Goal: Task Accomplishment & Management: Manage account settings

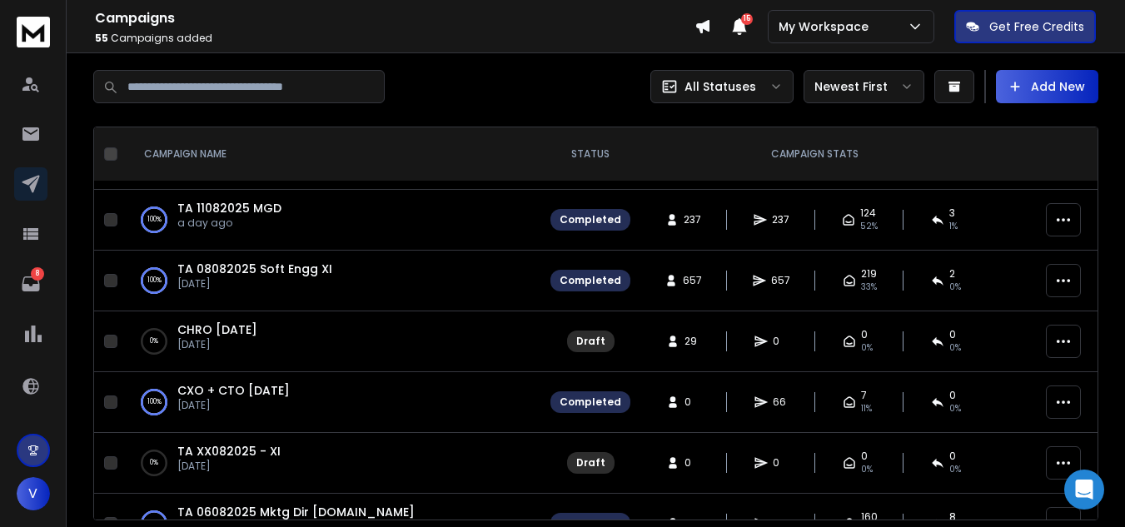
scroll to position [7, 0]
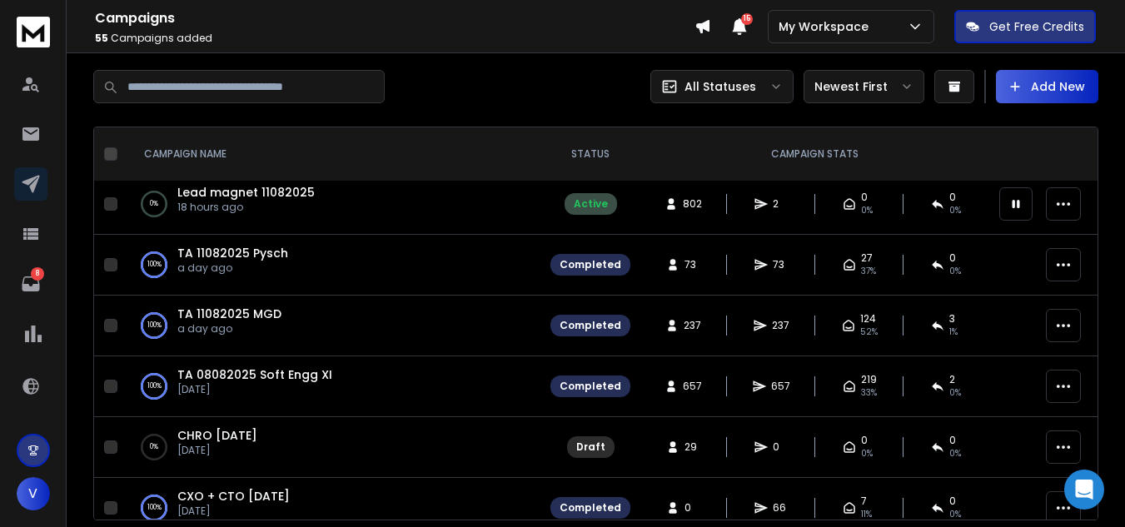
click at [1055, 386] on icon "button" at bounding box center [1063, 386] width 17 height 17
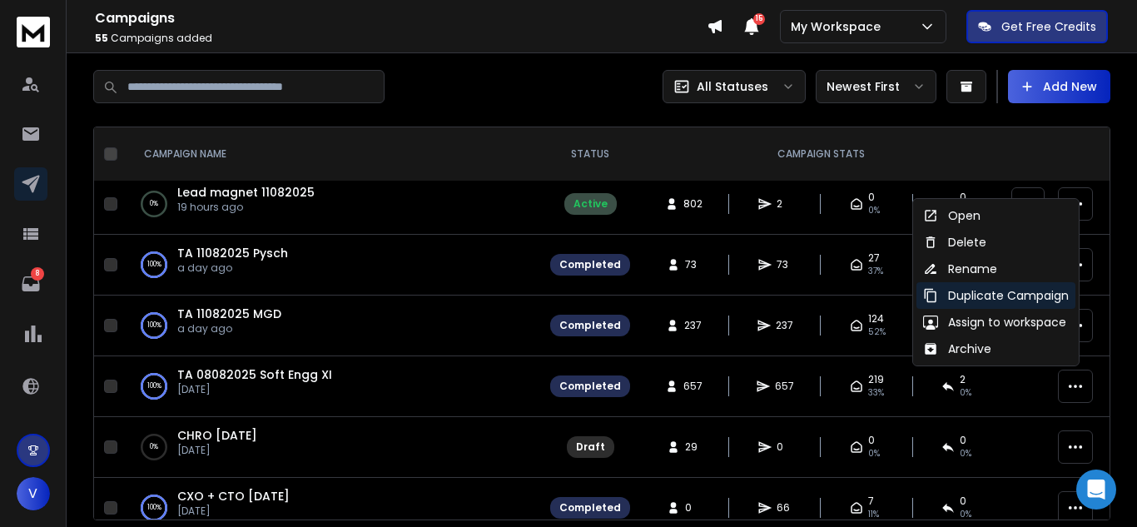
click at [987, 294] on div "Duplicate Campaign" at bounding box center [996, 295] width 146 height 17
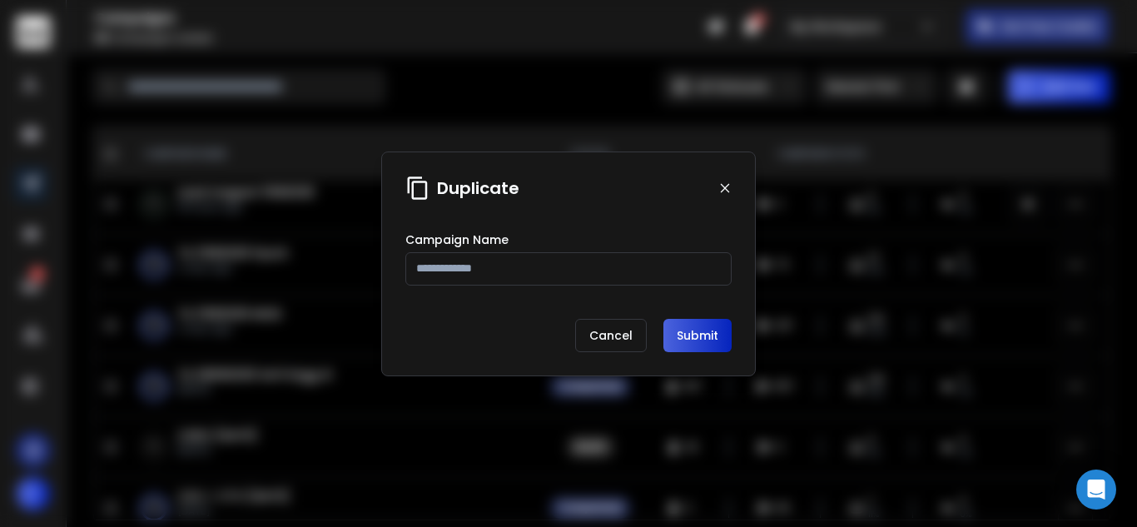
click at [603, 271] on input "text" at bounding box center [568, 268] width 326 height 33
click at [459, 270] on input "**********" at bounding box center [568, 268] width 326 height 33
click at [449, 266] on input "**********" at bounding box center [568, 268] width 326 height 33
type input "**********"
click at [702, 335] on button "Submit" at bounding box center [697, 335] width 68 height 33
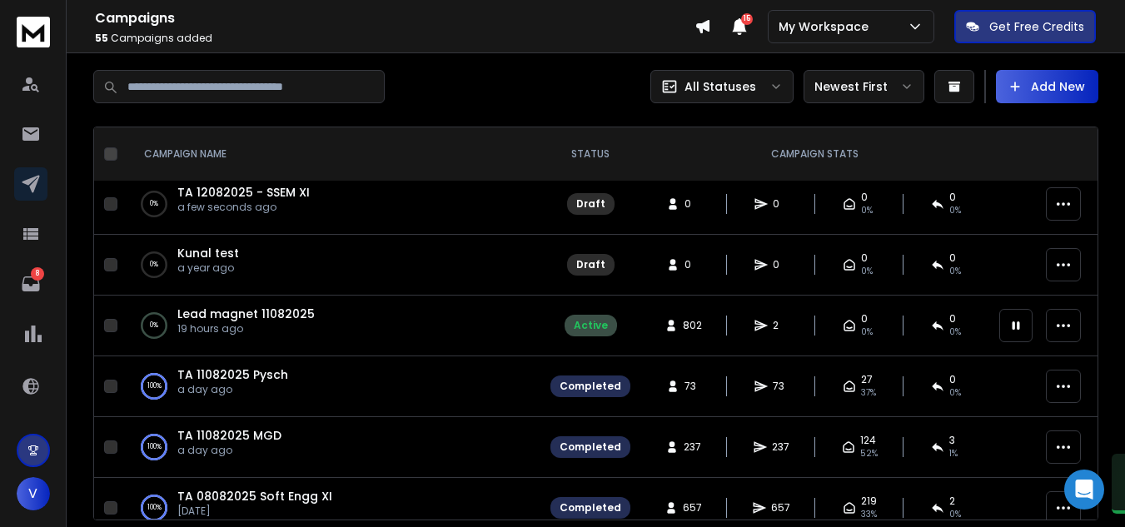
click at [253, 191] on span "TA 12082025 - SSEM XI" at bounding box center [243, 192] width 132 height 17
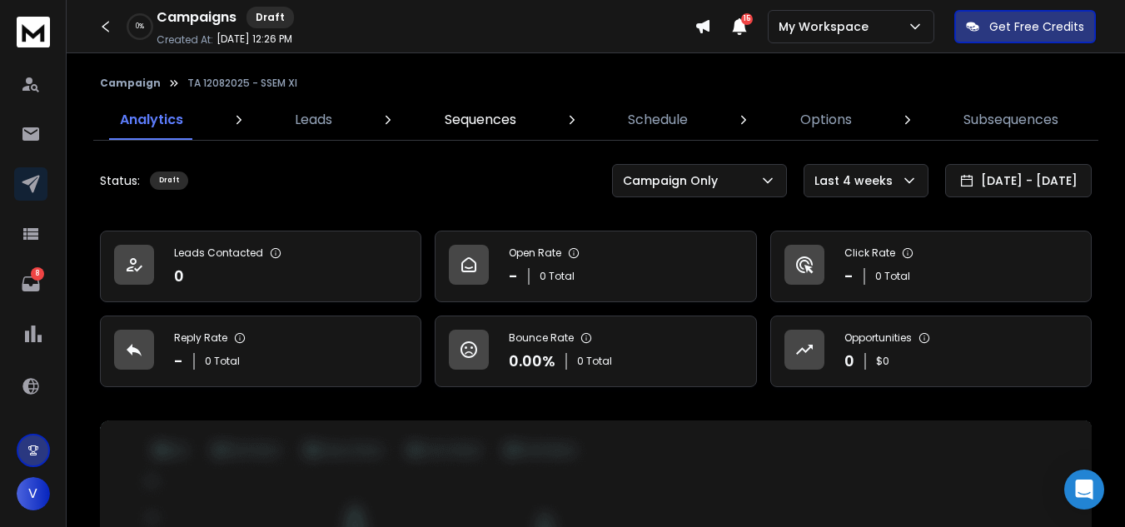
click at [473, 123] on p "Sequences" at bounding box center [480, 120] width 72 height 20
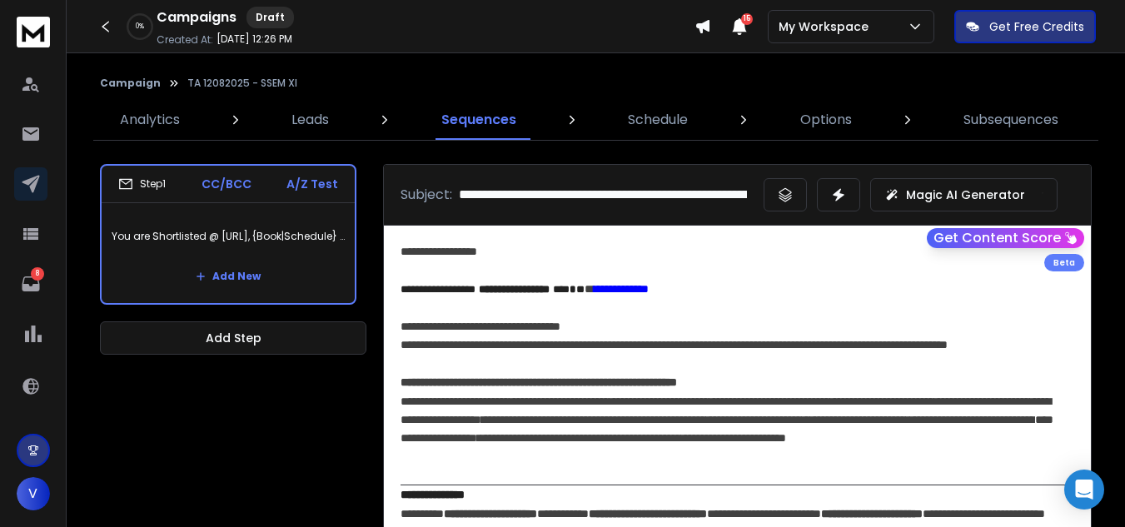
click at [136, 79] on button "Campaign" at bounding box center [130, 83] width 61 height 13
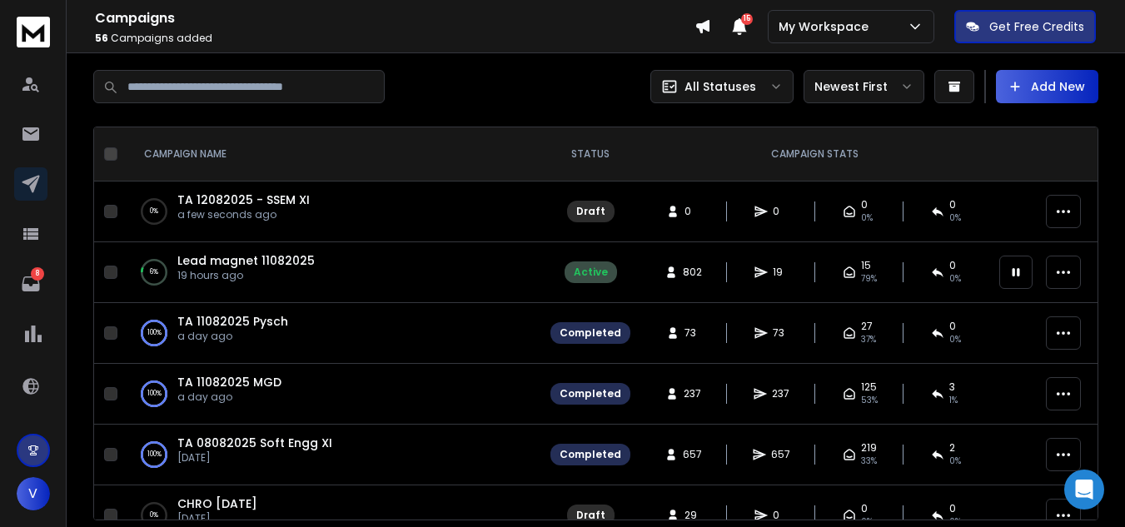
click at [276, 442] on span "TA 08082025 Soft Engg XI" at bounding box center [254, 443] width 155 height 17
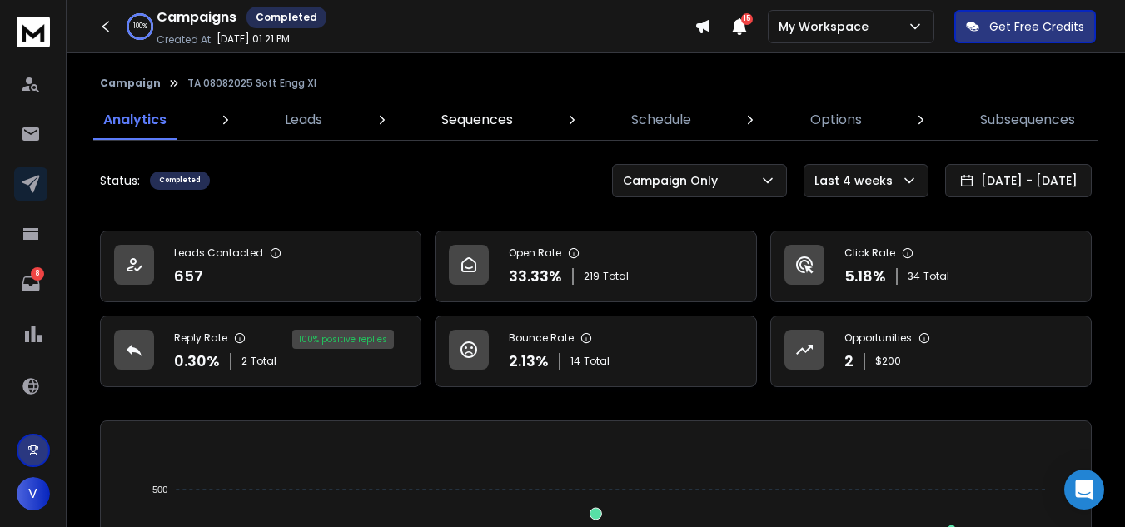
click at [494, 117] on p "Sequences" at bounding box center [477, 120] width 72 height 20
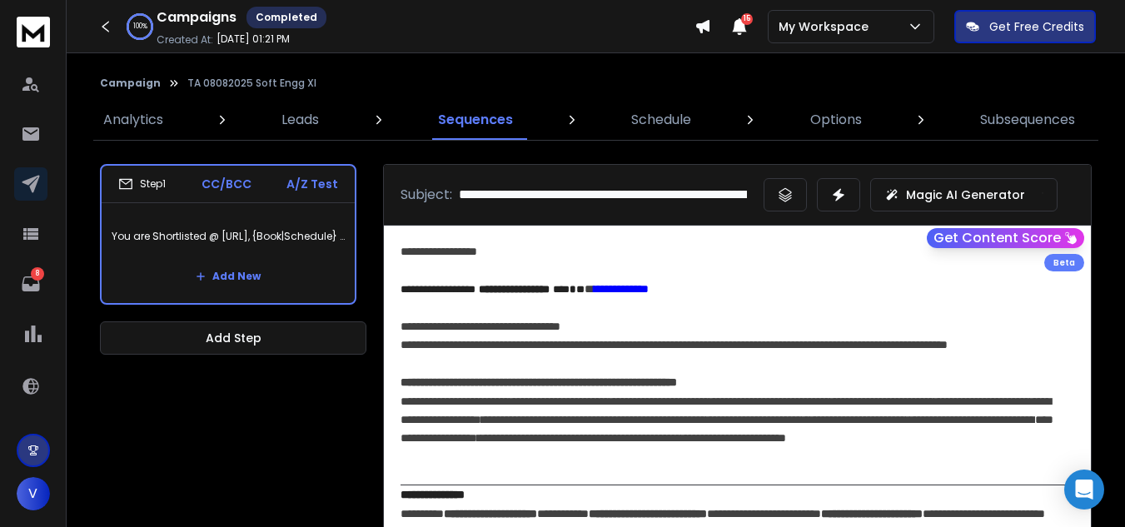
click at [127, 79] on button "Campaign" at bounding box center [130, 83] width 61 height 13
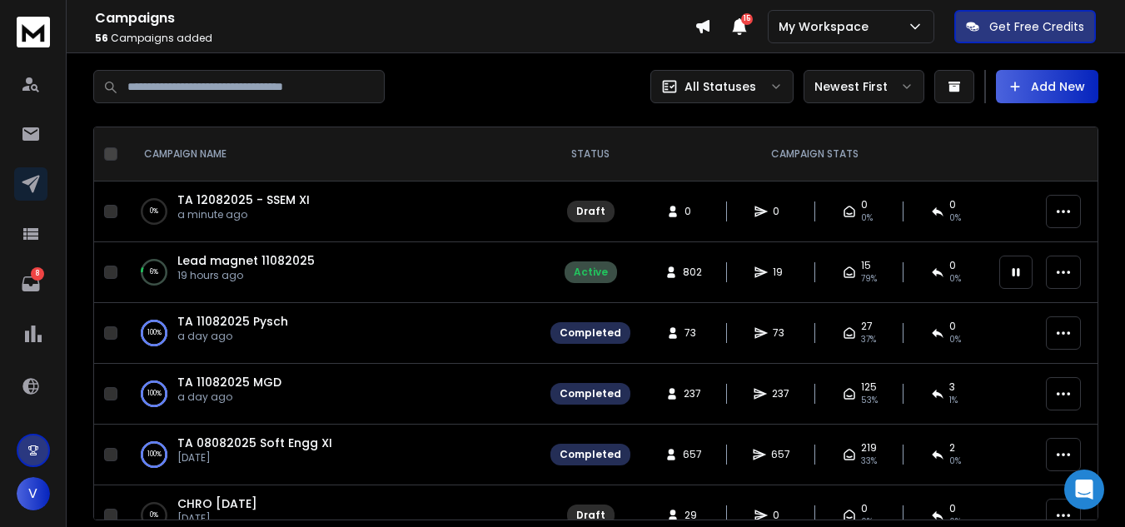
click at [1056, 454] on icon "button" at bounding box center [1062, 454] width 13 height 3
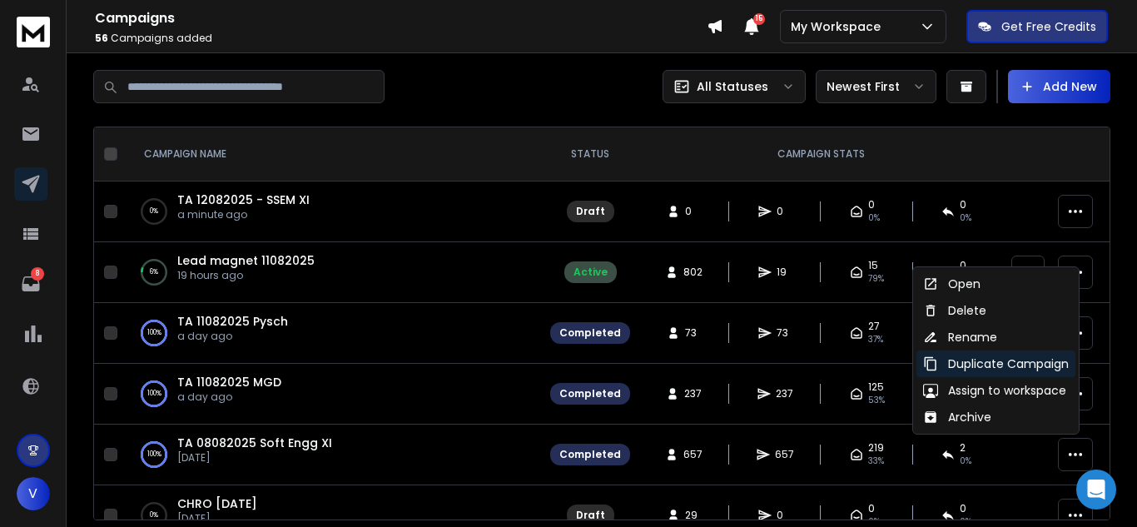
click at [1004, 364] on div "Duplicate Campaign" at bounding box center [996, 363] width 146 height 17
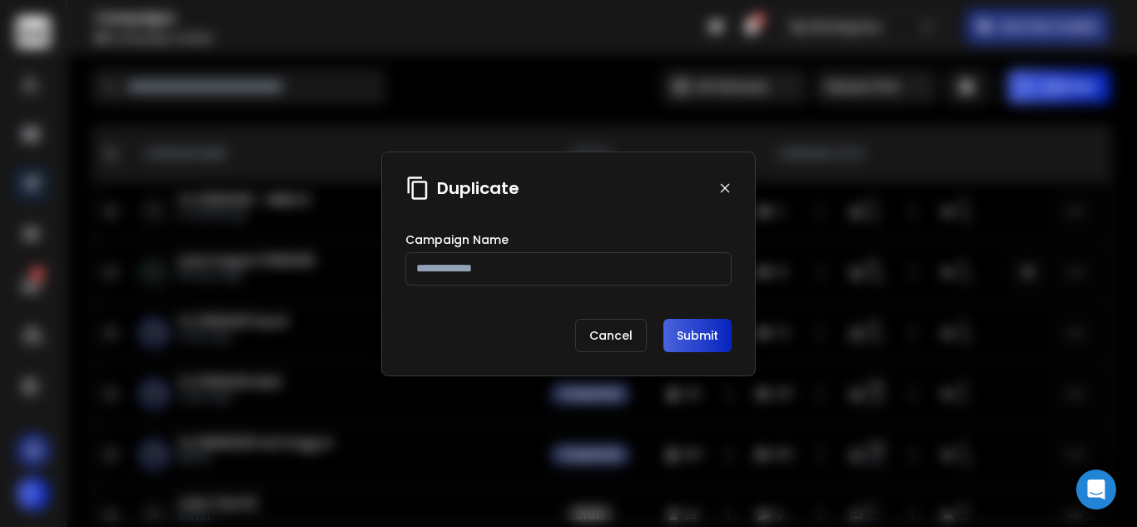
click at [564, 272] on input "text" at bounding box center [568, 268] width 326 height 33
click at [554, 267] on input "**********" at bounding box center [568, 268] width 326 height 33
click at [531, 268] on input "**********" at bounding box center [568, 268] width 326 height 33
click at [449, 268] on input "**********" at bounding box center [568, 268] width 326 height 33
click at [459, 265] on input "**********" at bounding box center [568, 268] width 326 height 33
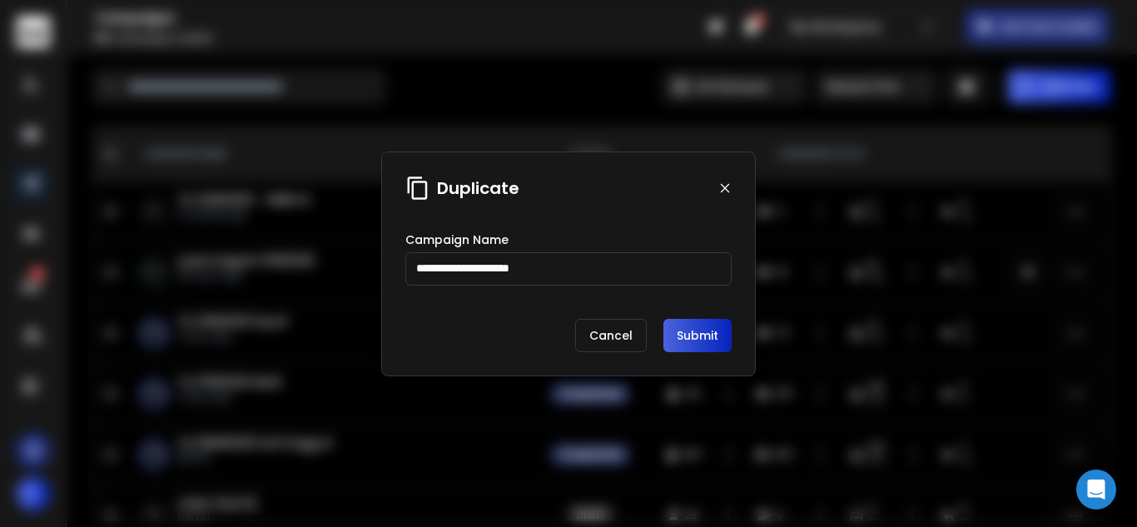
type input "**********"
click at [702, 335] on button "Submit" at bounding box center [697, 335] width 68 height 33
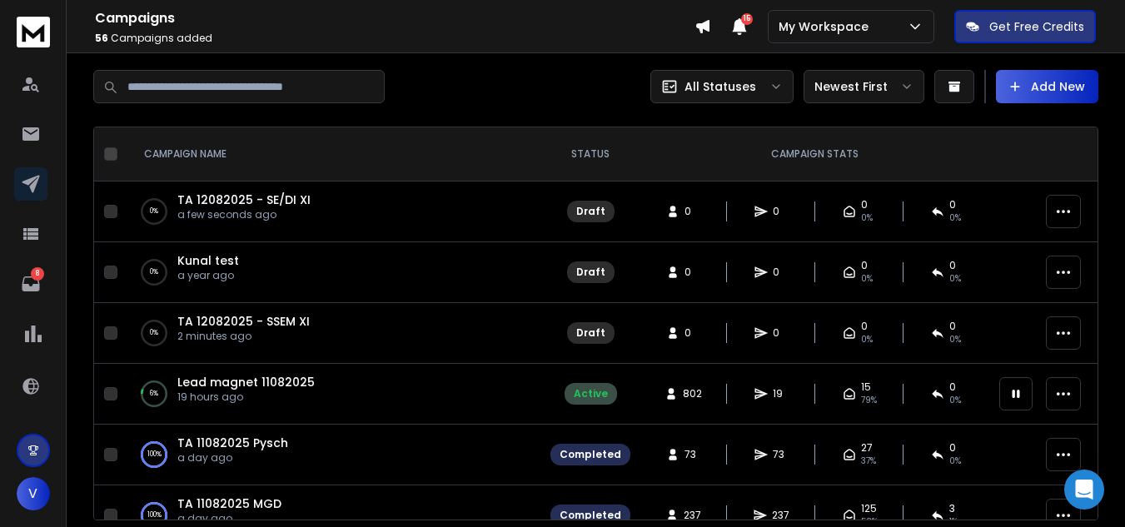
click at [1055, 331] on icon "button" at bounding box center [1063, 333] width 17 height 17
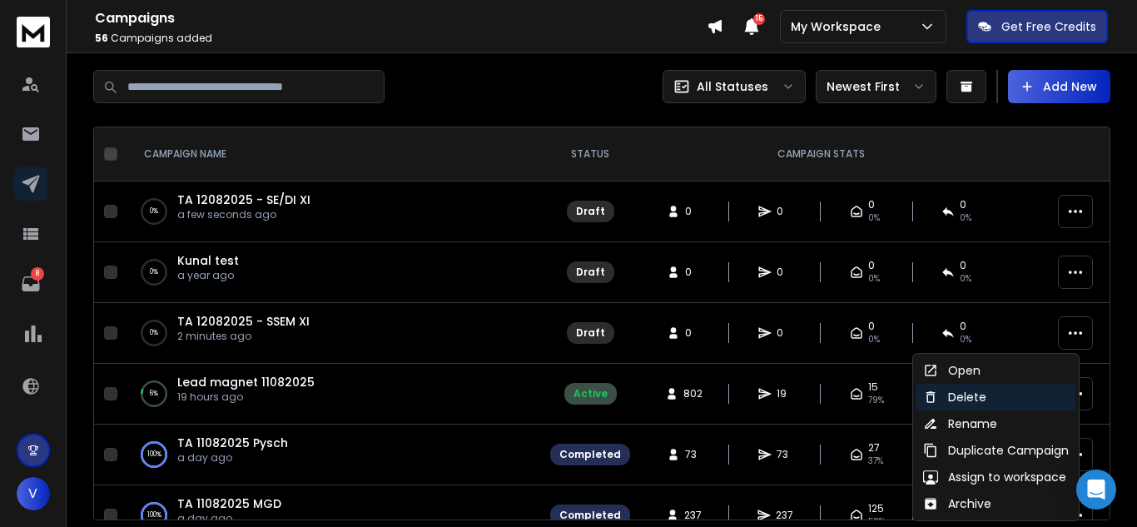
click at [979, 398] on div "Delete" at bounding box center [954, 397] width 63 height 17
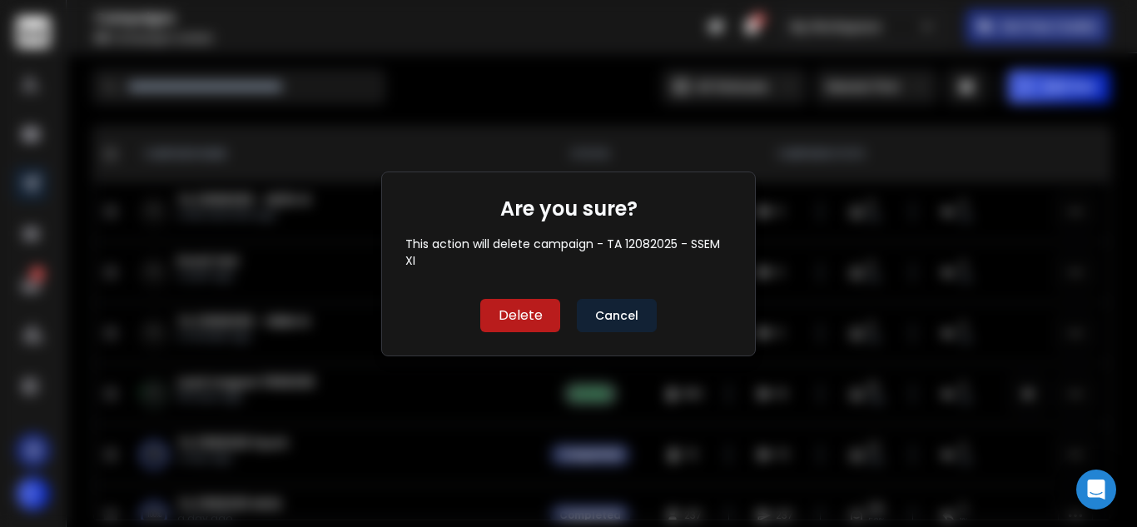
click at [514, 310] on button "Delete" at bounding box center [520, 315] width 80 height 33
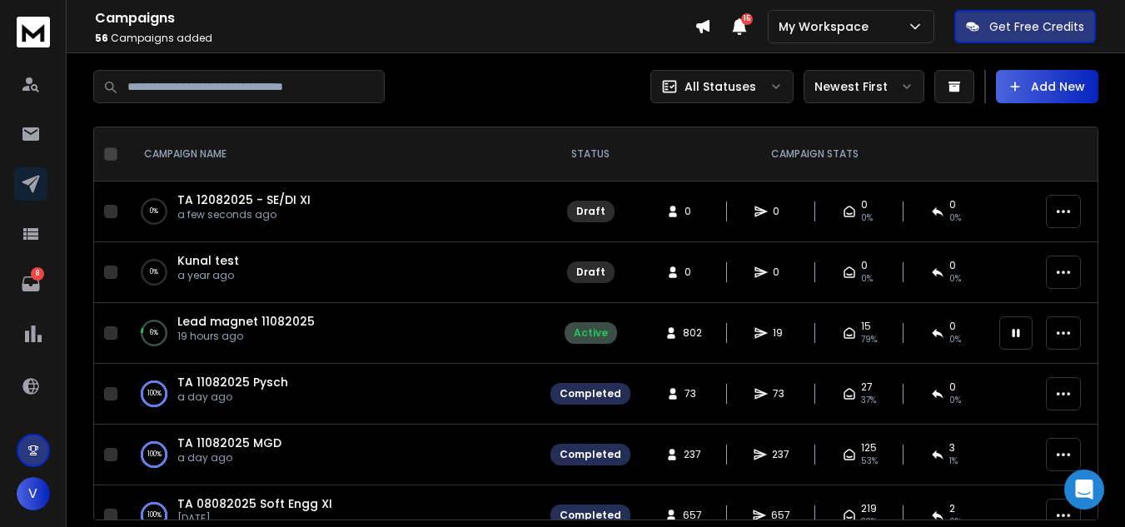
click at [231, 253] on span "Kunal test" at bounding box center [208, 260] width 62 height 17
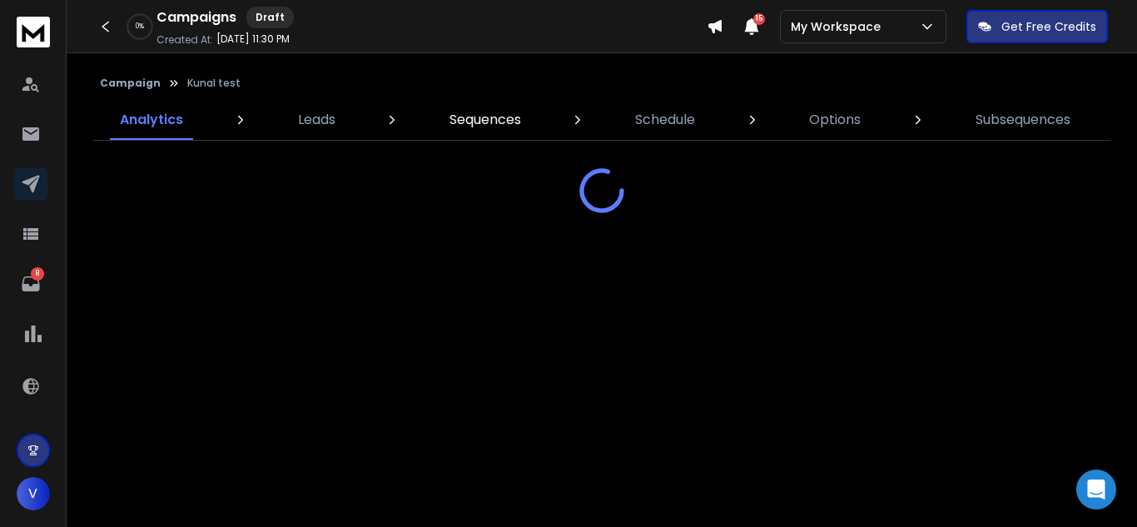
click at [483, 121] on p "Sequences" at bounding box center [485, 120] width 72 height 20
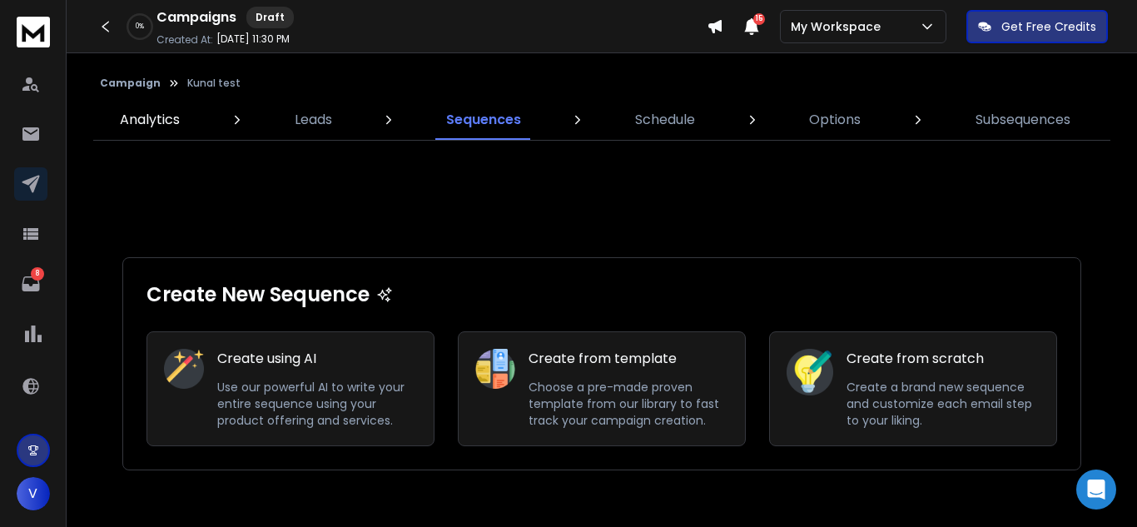
click at [160, 119] on p "Analytics" at bounding box center [150, 120] width 60 height 20
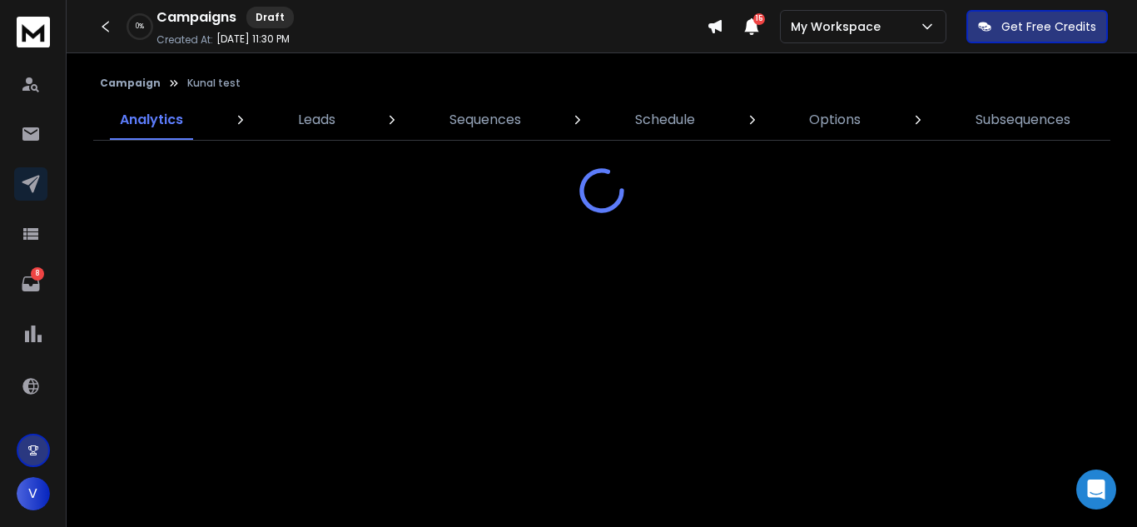
click at [129, 77] on button "Campaign" at bounding box center [130, 83] width 61 height 13
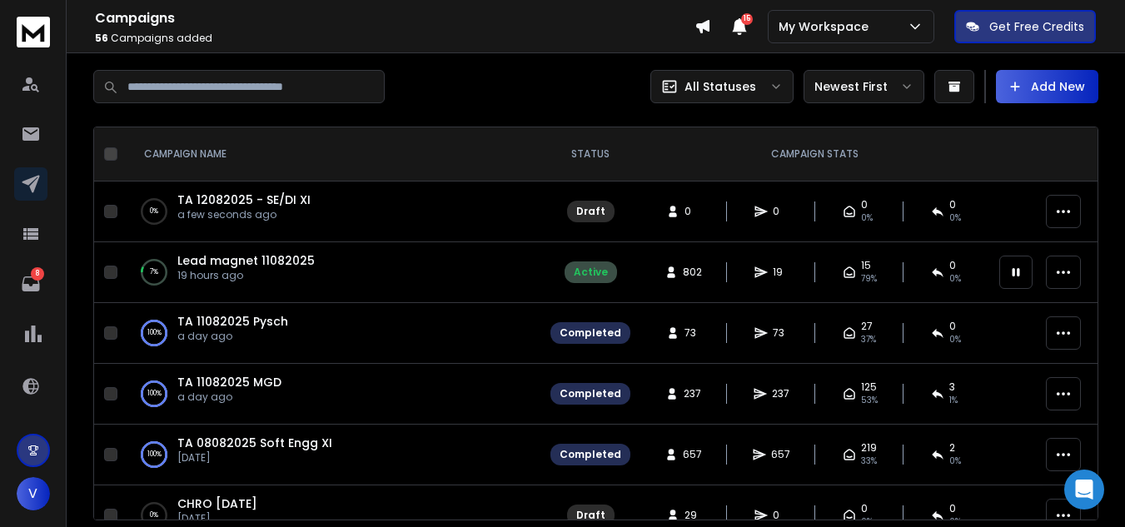
click at [273, 196] on span "TA 12082025 - SE/DI XI" at bounding box center [243, 199] width 133 height 17
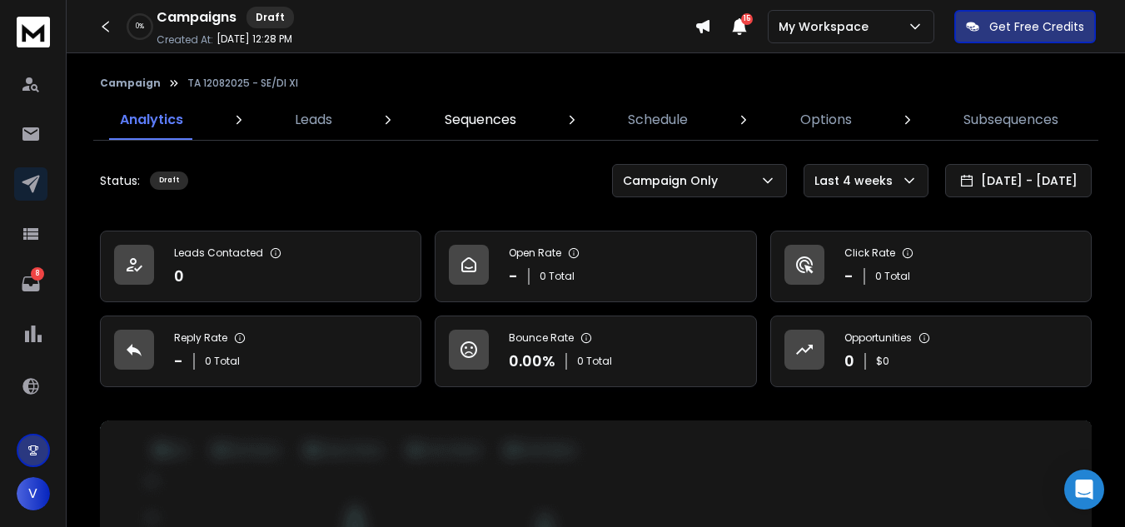
click at [477, 124] on p "Sequences" at bounding box center [480, 120] width 72 height 20
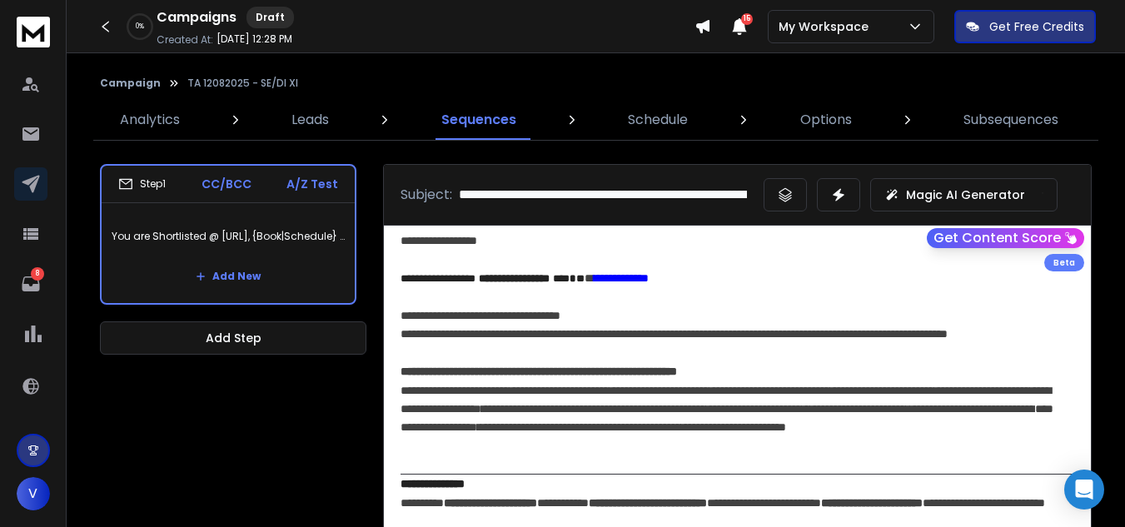
scroll to position [12, 0]
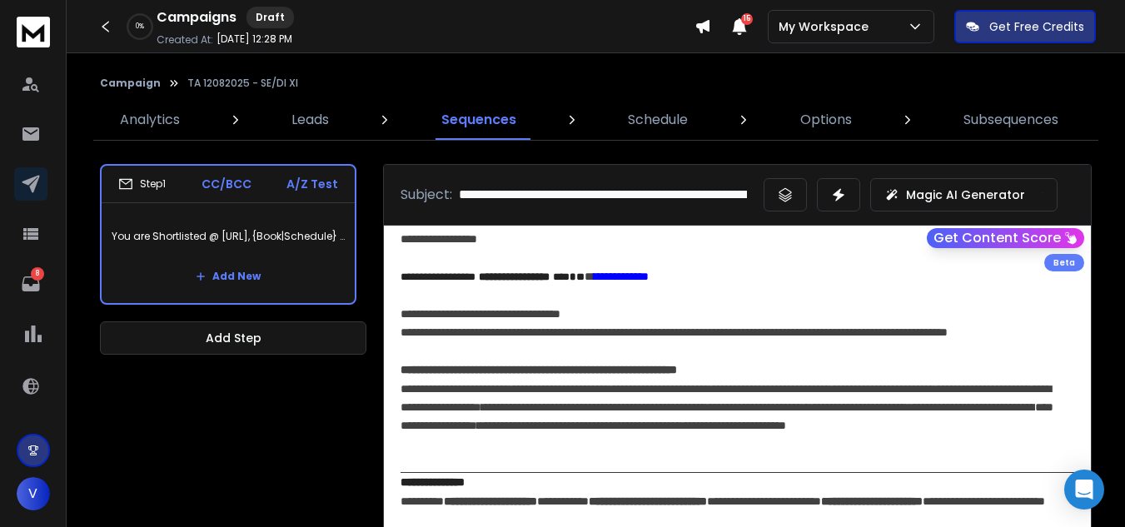
click at [549, 276] on b "**********" at bounding box center [514, 276] width 71 height 11
click at [771, 339] on div "**********" at bounding box center [730, 332] width 661 height 18
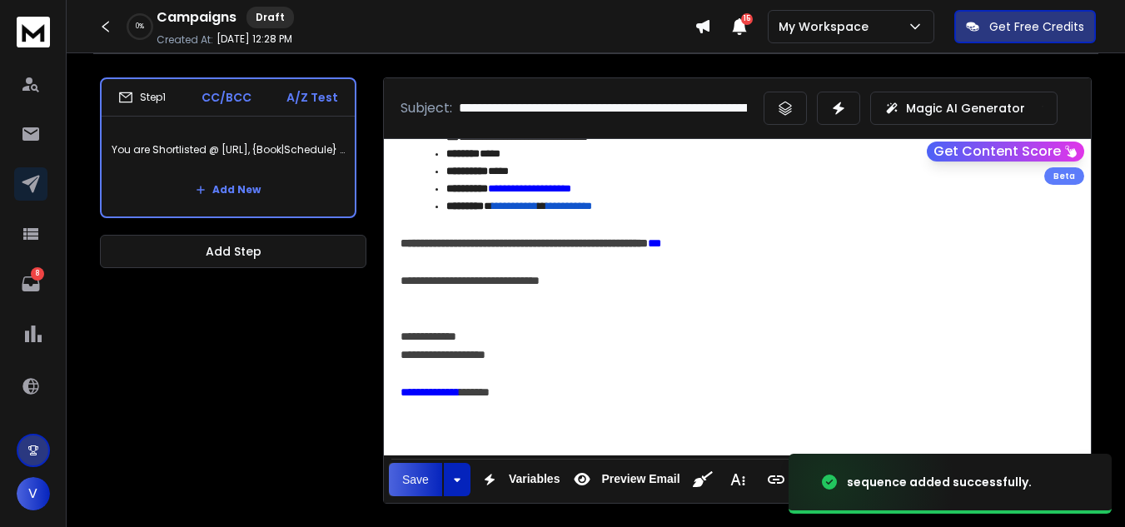
scroll to position [0, 0]
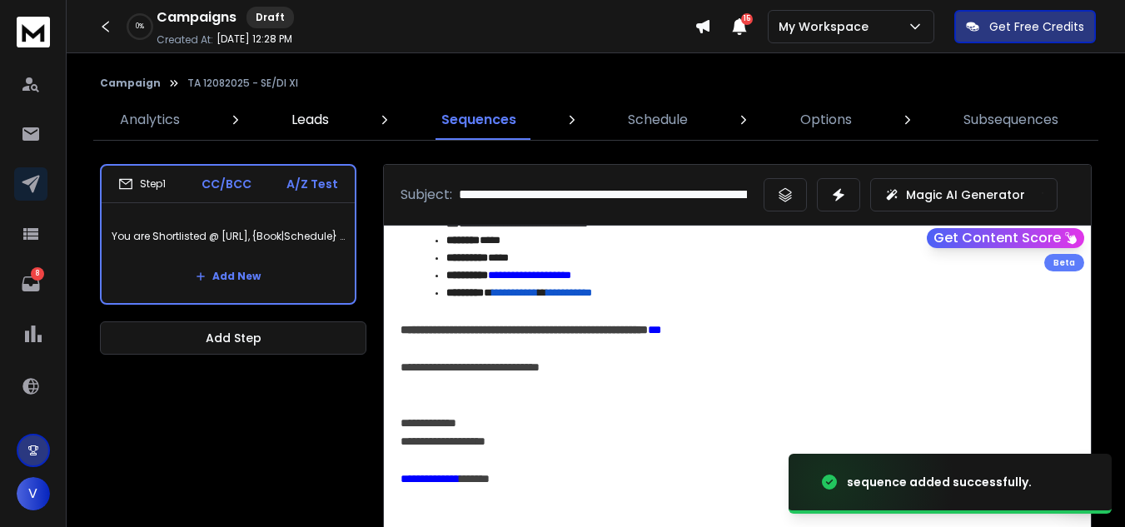
click at [316, 112] on p "Leads" at bounding box center [309, 120] width 37 height 20
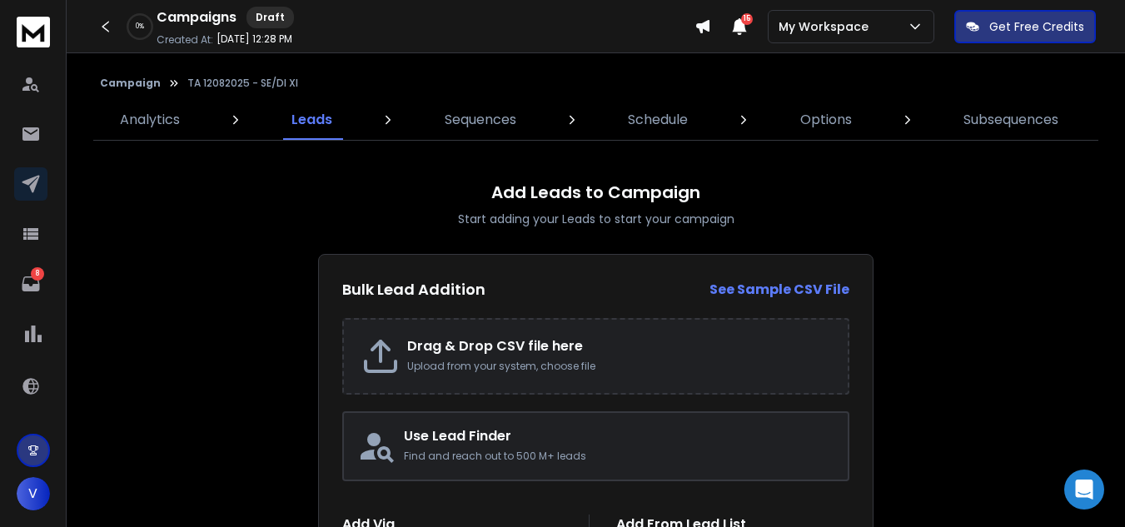
click at [477, 341] on h2 "Drag & Drop CSV file here" at bounding box center [619, 346] width 424 height 20
type input "**********"
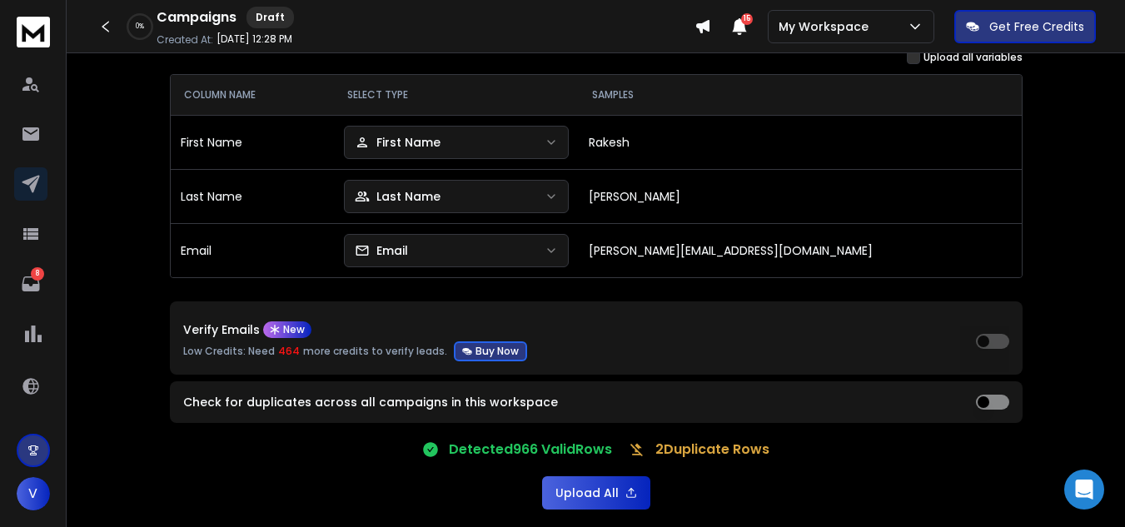
scroll to position [251, 0]
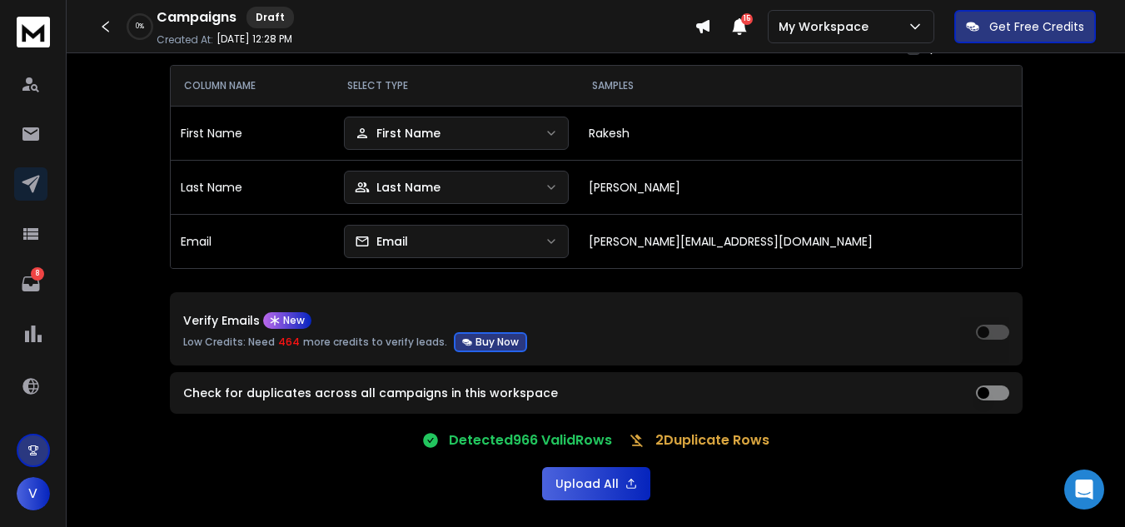
click at [571, 489] on button "Upload All" at bounding box center [596, 483] width 108 height 33
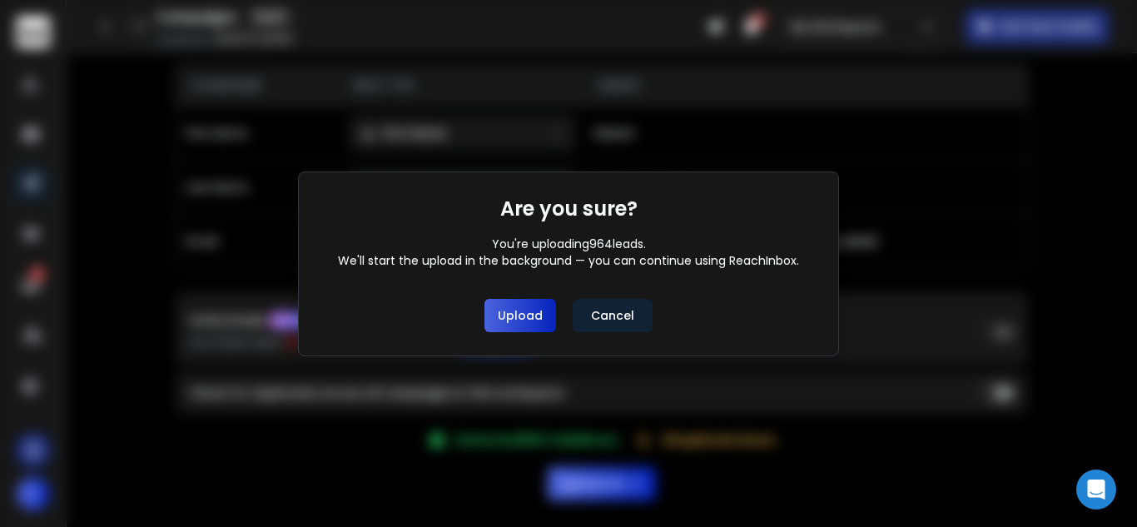
click at [528, 317] on button "Upload" at bounding box center [520, 315] width 72 height 33
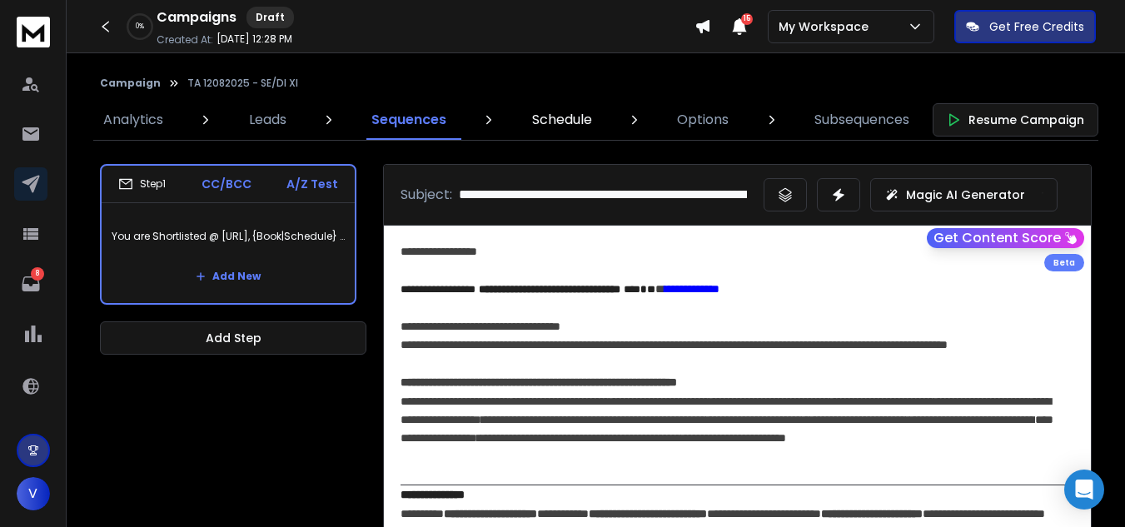
click at [542, 112] on p "Schedule" at bounding box center [562, 120] width 60 height 20
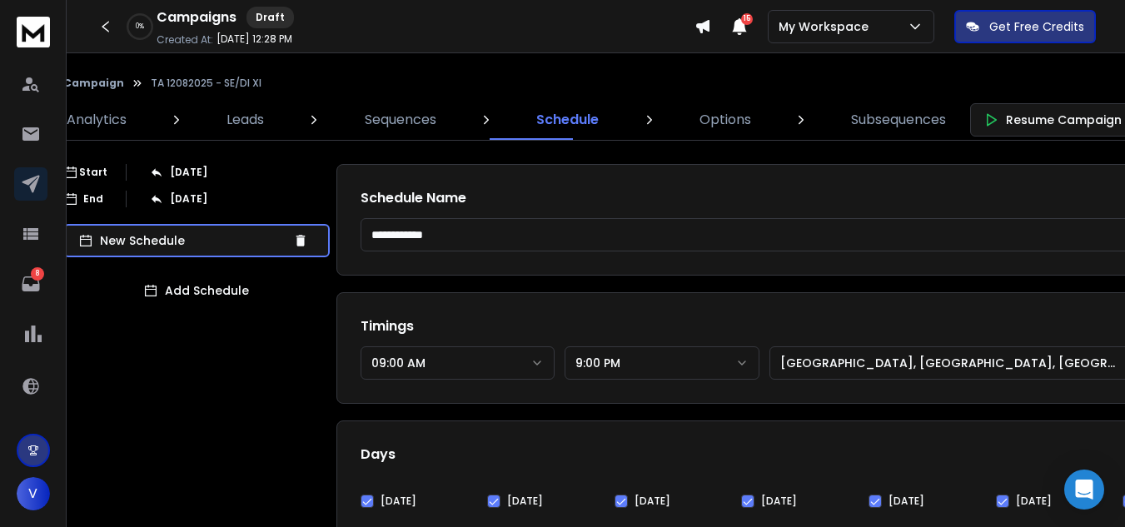
click at [207, 171] on p "[DATE]" at bounding box center [188, 172] width 37 height 13
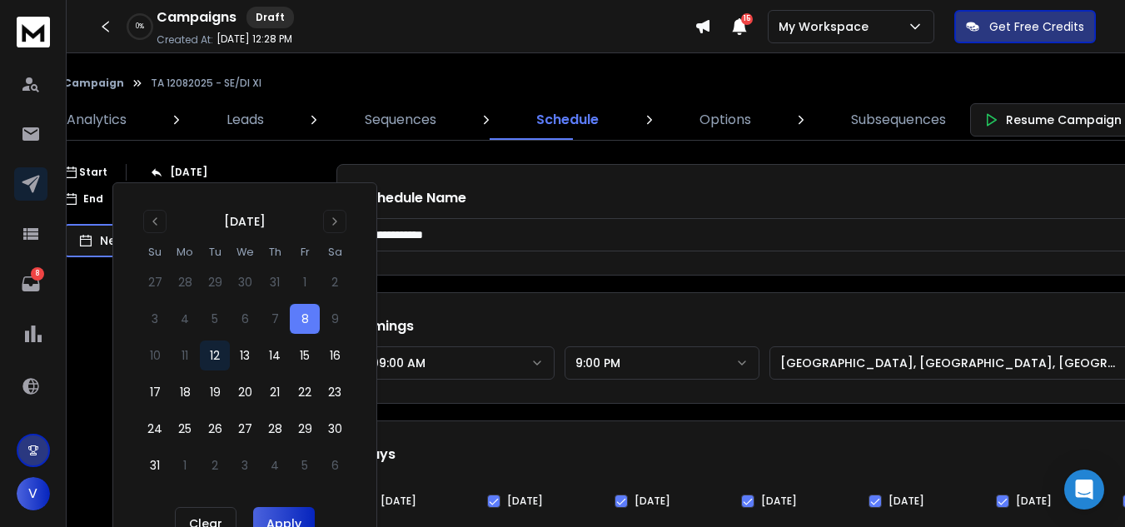
click at [218, 358] on button "12" at bounding box center [215, 355] width 30 height 30
click at [297, 511] on button "Apply" at bounding box center [284, 523] width 62 height 33
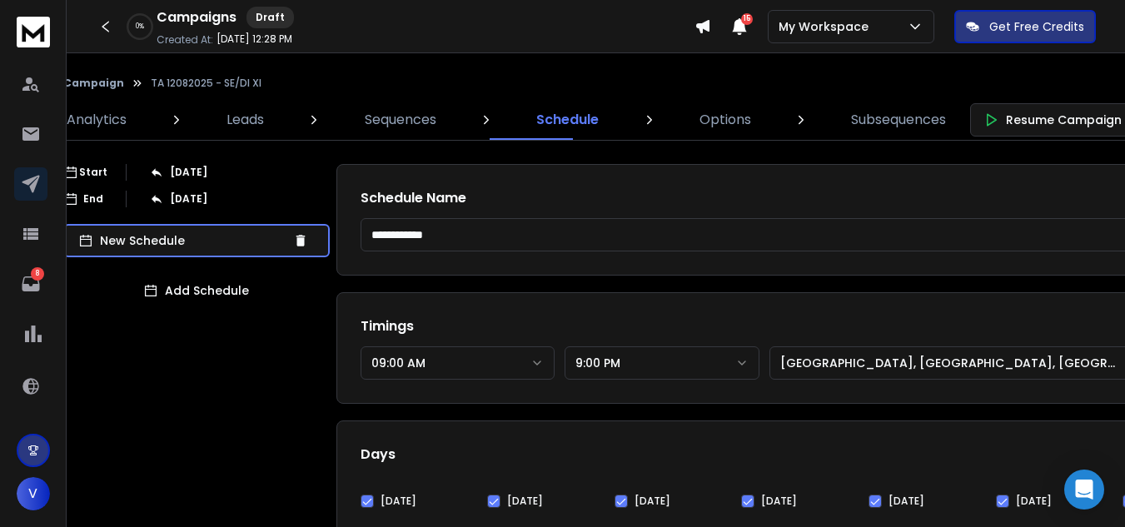
scroll to position [98, 0]
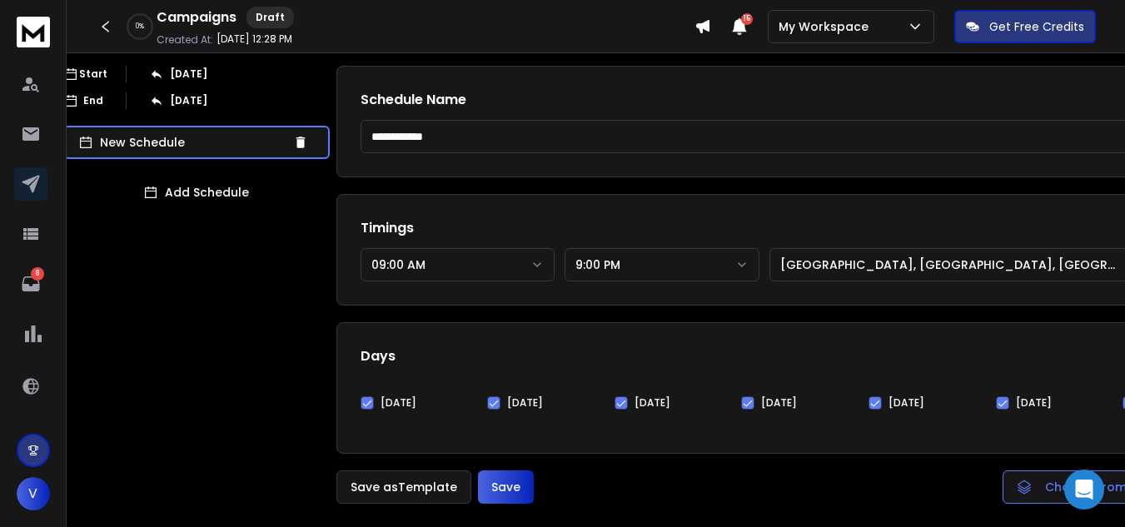
click at [534, 481] on button "Save" at bounding box center [506, 486] width 56 height 33
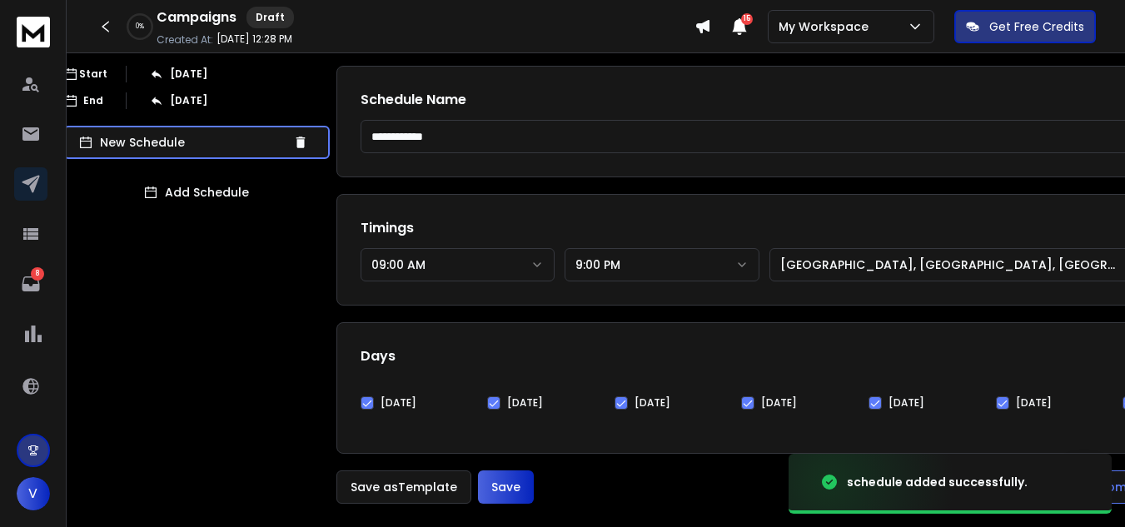
scroll to position [0, 0]
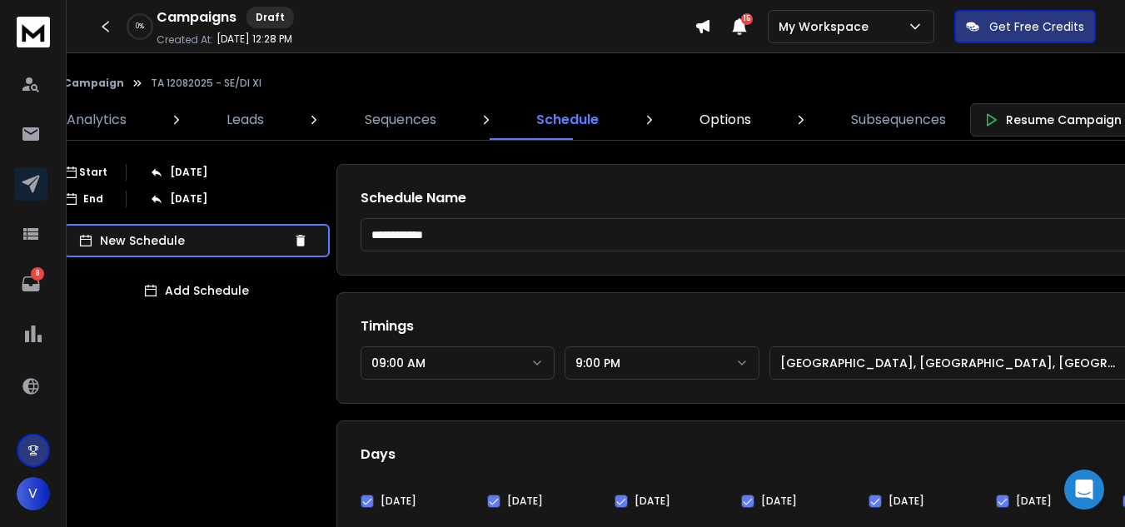
click at [699, 116] on p "Options" at bounding box center [725, 120] width 52 height 20
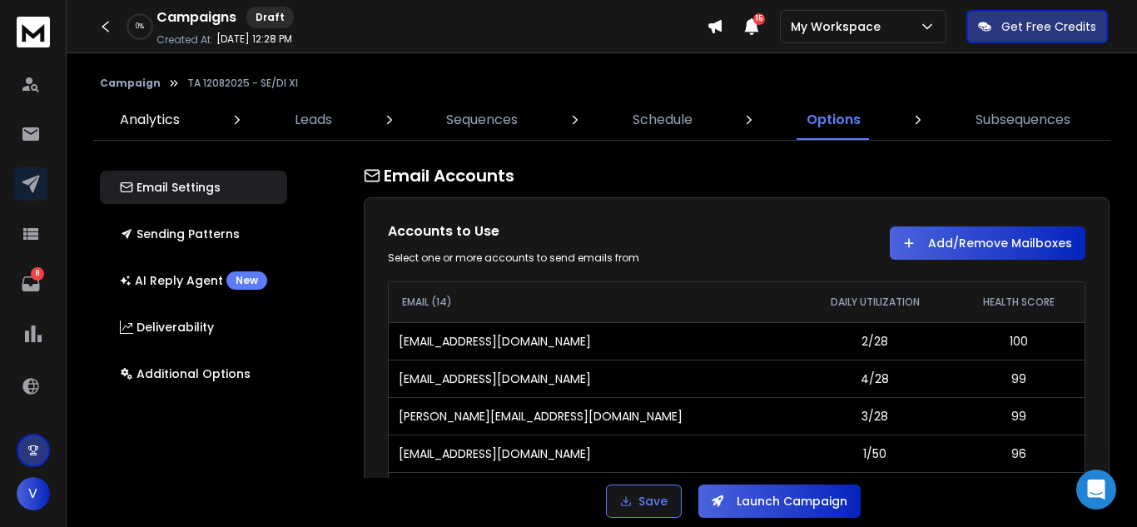
click at [146, 121] on p "Analytics" at bounding box center [150, 120] width 60 height 20
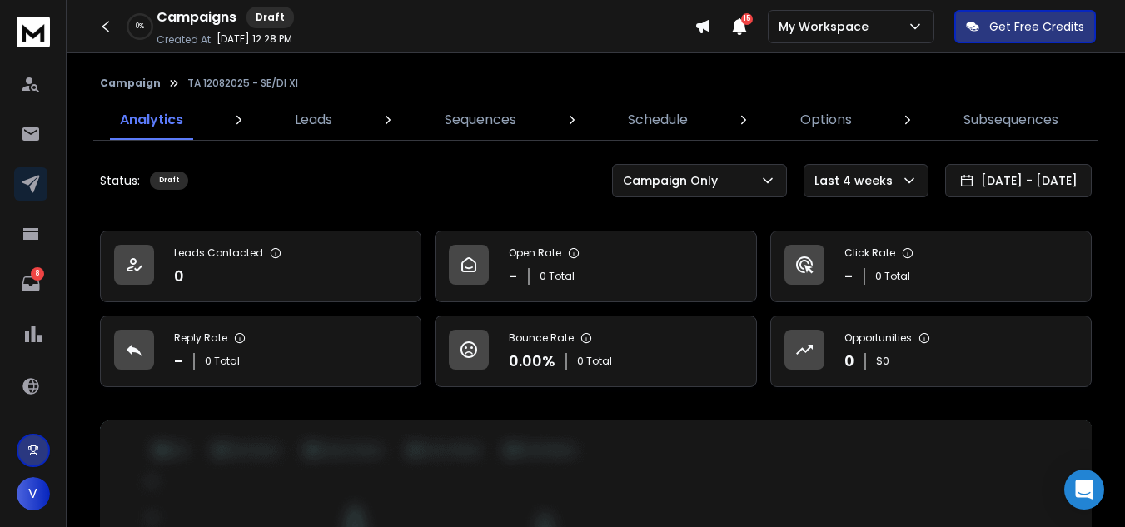
click at [123, 82] on button "Campaign" at bounding box center [130, 83] width 61 height 13
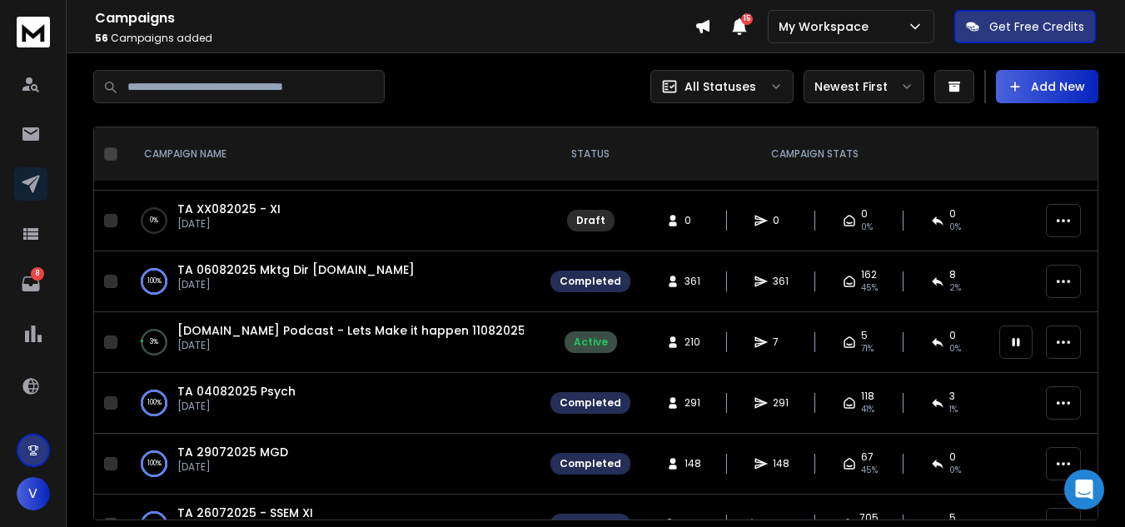
scroll to position [409, 0]
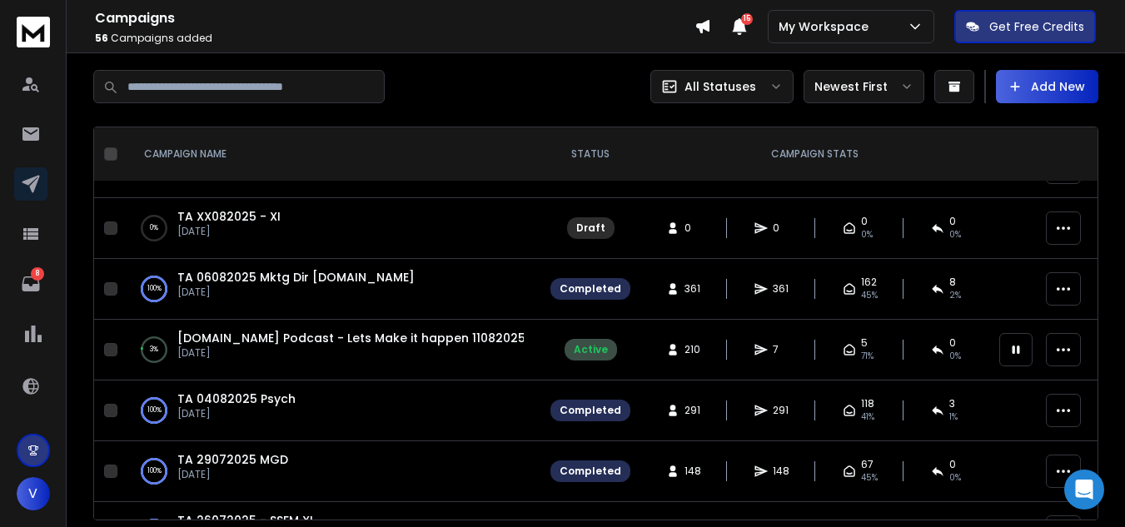
click at [350, 334] on span "[DOMAIN_NAME] Podcast - Lets Make it happen 11082025" at bounding box center [351, 338] width 348 height 17
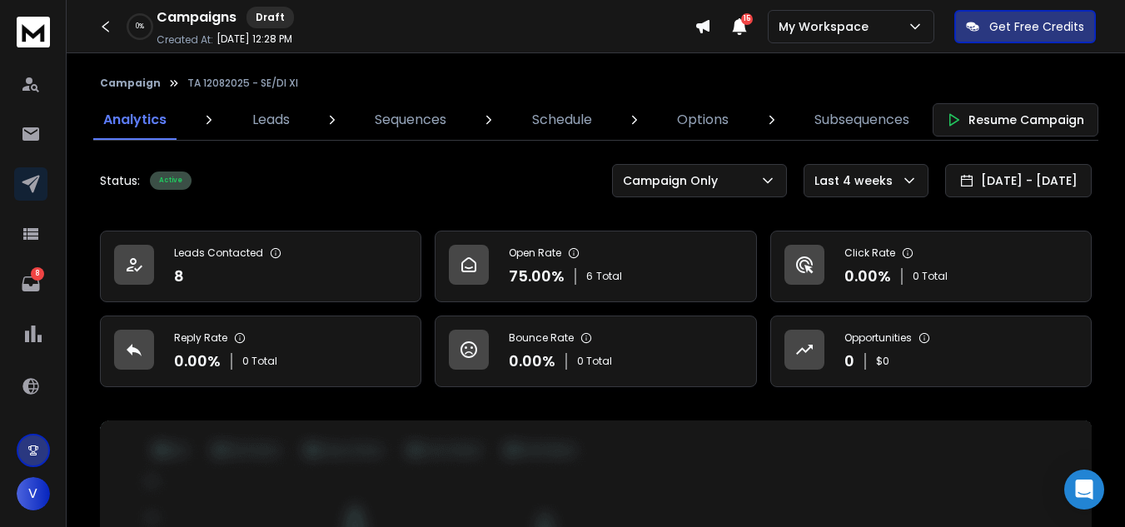
click at [123, 76] on div "Campaign TA 12082025 - SE/DI XI" at bounding box center [595, 83] width 1005 height 27
click at [127, 84] on button "Campaign" at bounding box center [130, 83] width 61 height 13
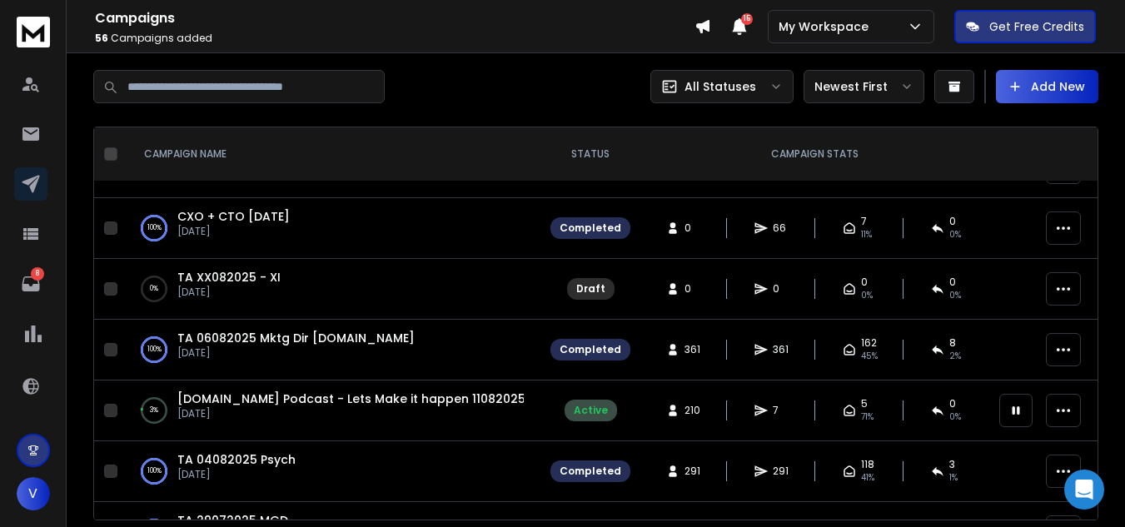
scroll to position [379, 0]
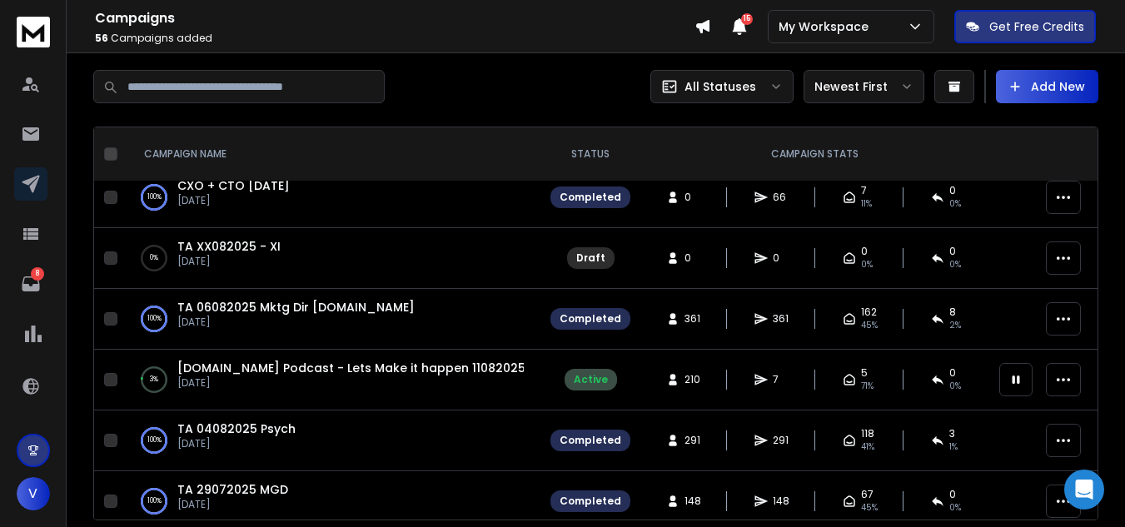
click at [1008, 373] on icon at bounding box center [1015, 379] width 15 height 15
click at [270, 368] on span "[DOMAIN_NAME] Podcast - Lets Make it happen 11082025" at bounding box center [351, 368] width 348 height 17
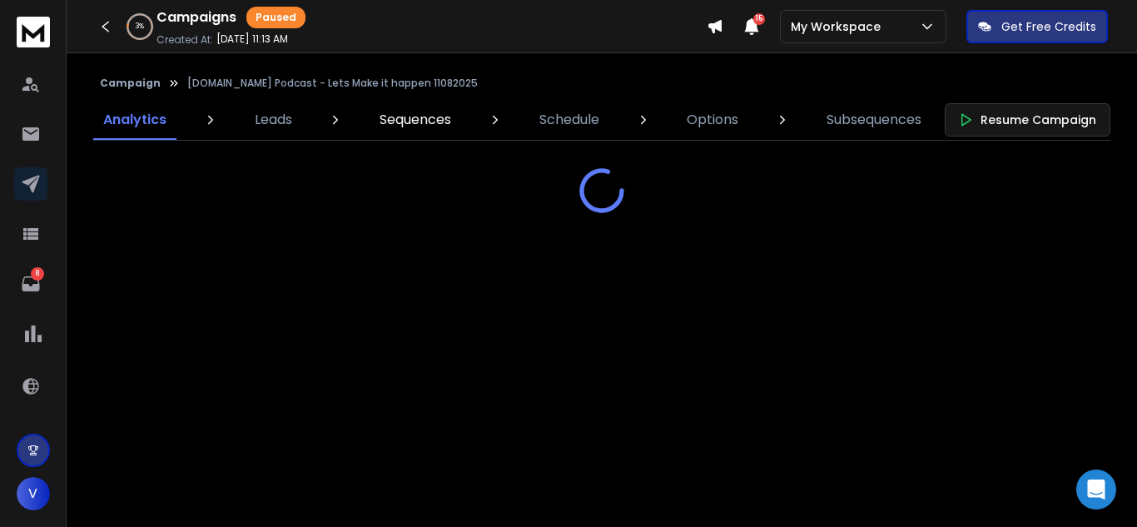
click at [427, 117] on p "Sequences" at bounding box center [416, 120] width 72 height 20
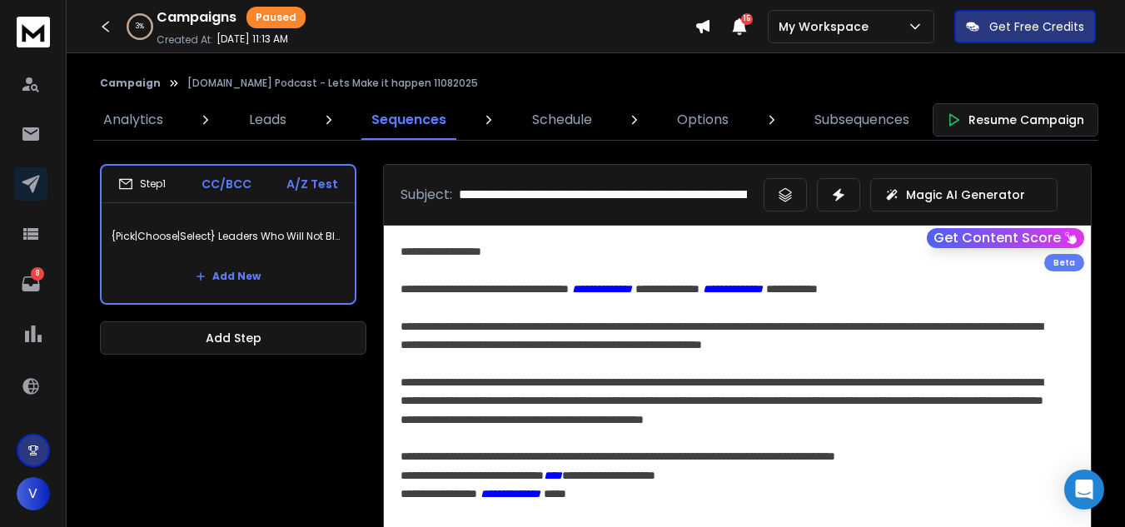
click at [562, 476] on em "****" at bounding box center [553, 475] width 18 height 12
click at [588, 515] on icon "button" at bounding box center [589, 515] width 12 height 12
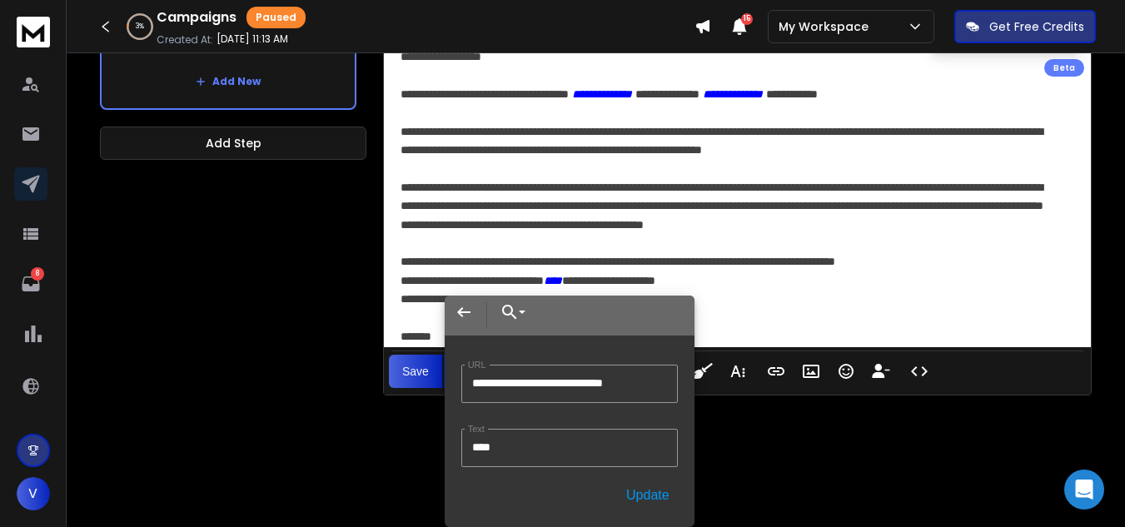
drag, startPoint x: 649, startPoint y: 393, endPoint x: 448, endPoint y: 389, distance: 201.5
click at [448, 389] on div "**********" at bounding box center [569, 410] width 250 height 231
click at [822, 293] on div "**********" at bounding box center [730, 299] width 661 height 18
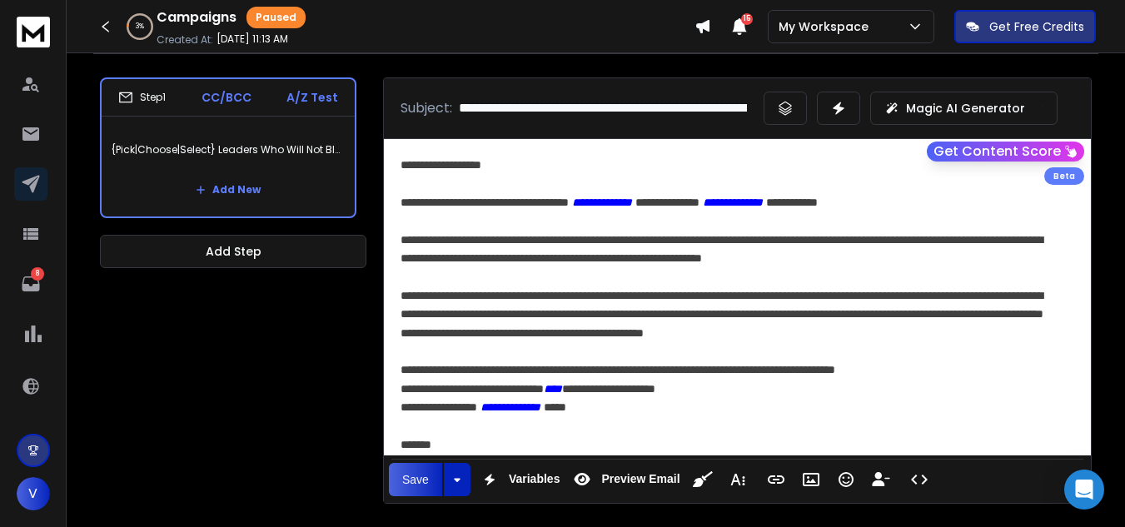
scroll to position [87, 0]
click at [108, 32] on icon at bounding box center [105, 26] width 15 height 15
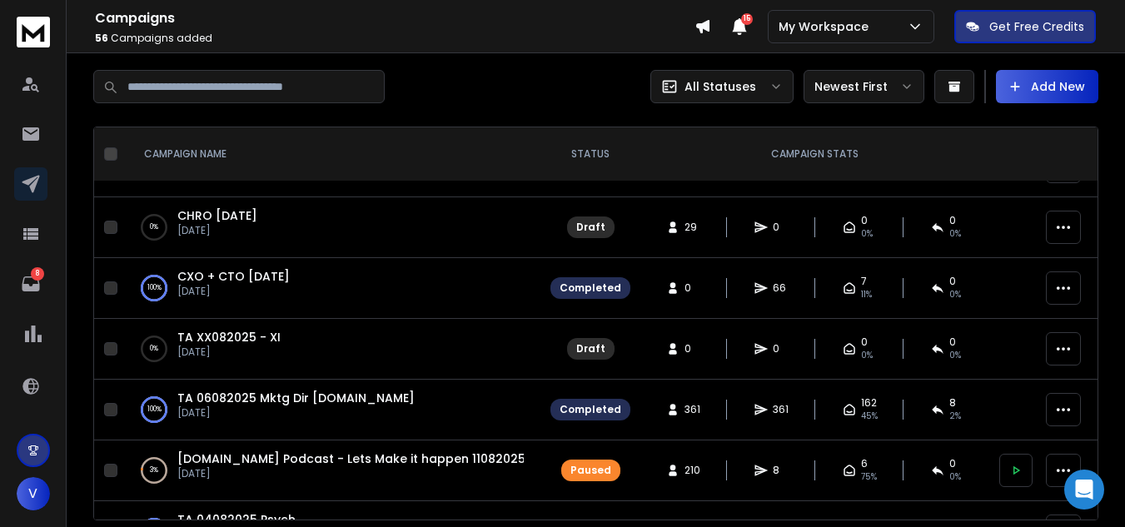
scroll to position [416, 0]
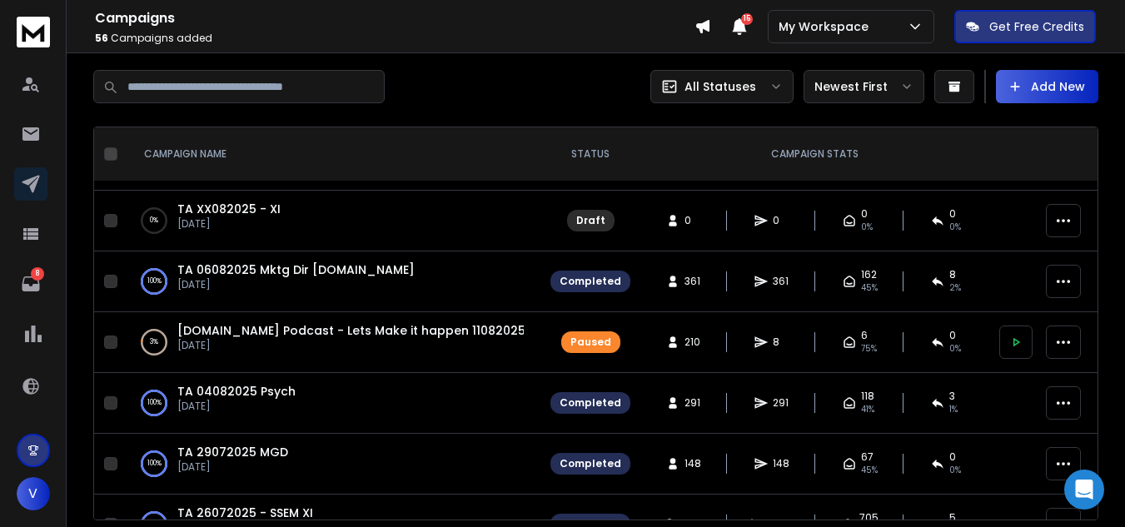
click at [317, 325] on span "[DOMAIN_NAME] Podcast - Lets Make it happen 11082025" at bounding box center [351, 330] width 348 height 17
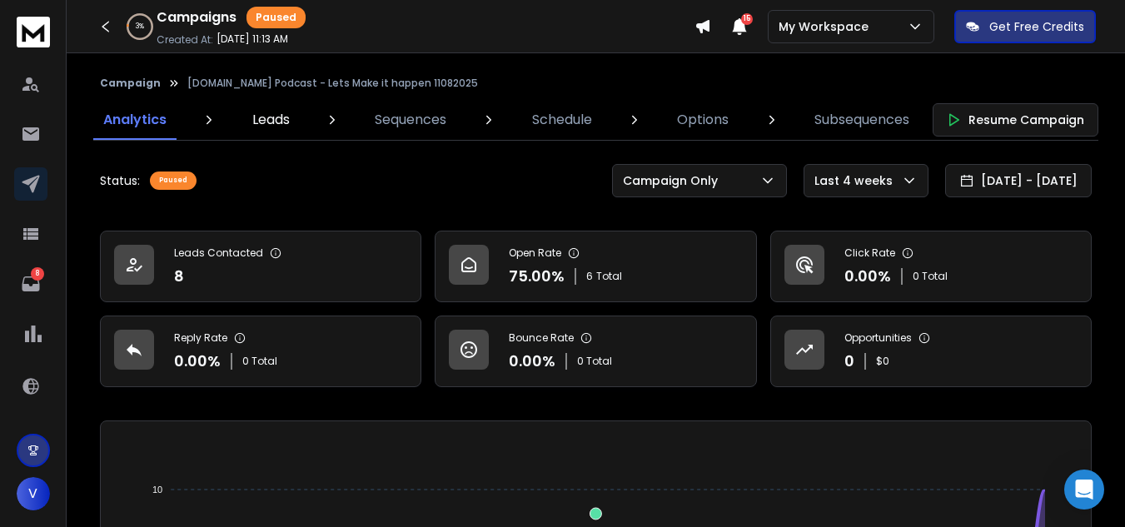
click at [269, 130] on link "Leads" at bounding box center [270, 120] width 57 height 40
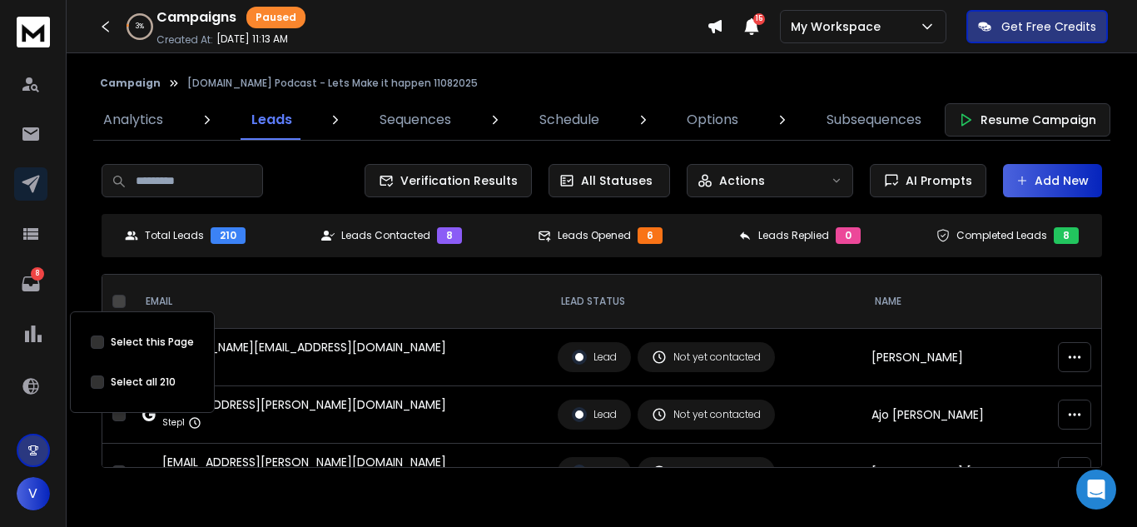
click at [123, 298] on button "Select this Page" at bounding box center [118, 301] width 13 height 13
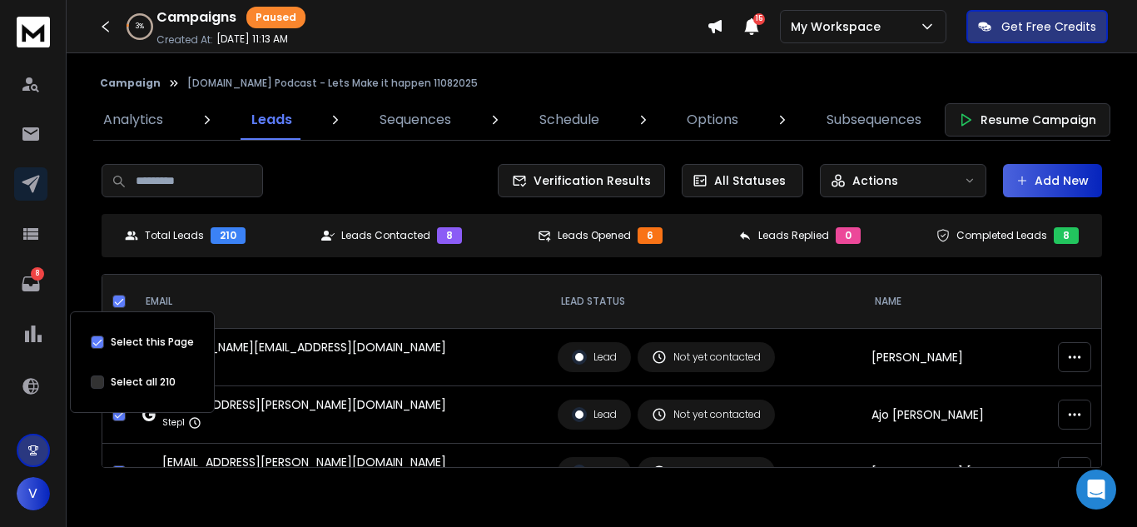
click at [105, 380] on div "Select all 210" at bounding box center [142, 381] width 103 height 13
click at [98, 382] on button "Select this Page" at bounding box center [97, 381] width 13 height 13
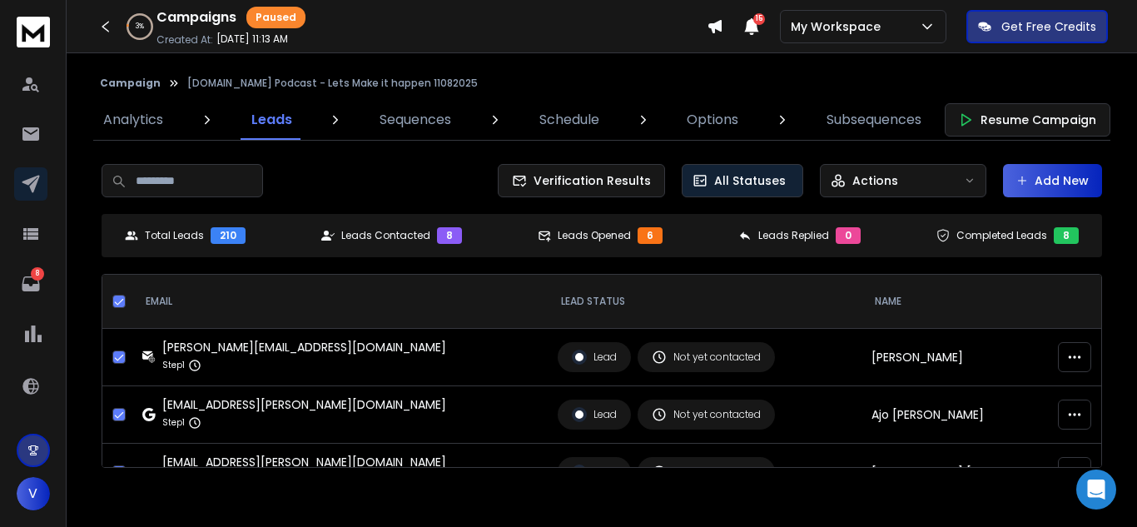
click at [765, 178] on p "All Statuses" at bounding box center [750, 180] width 72 height 17
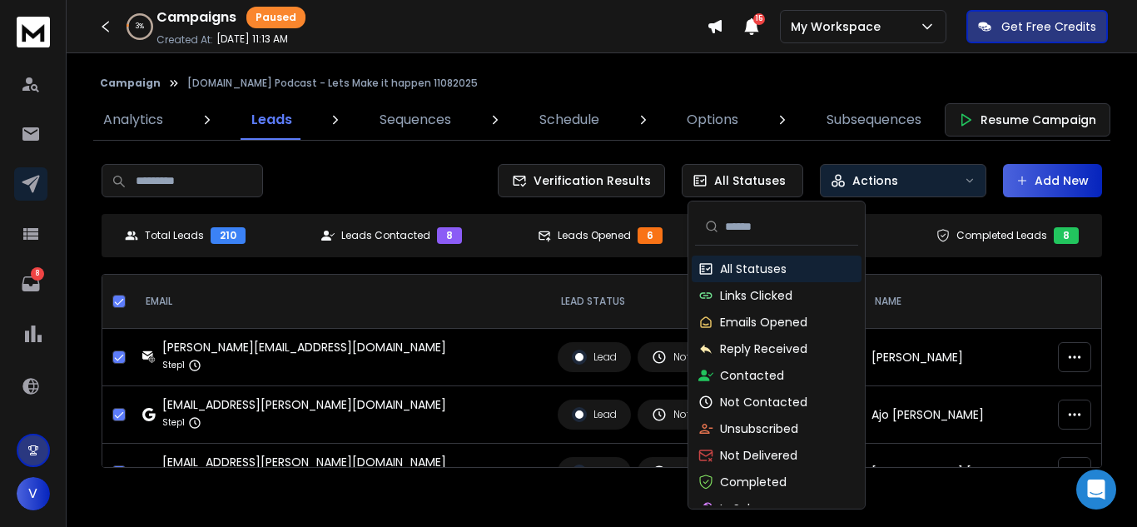
click at [952, 177] on div "Actions" at bounding box center [894, 180] width 127 height 17
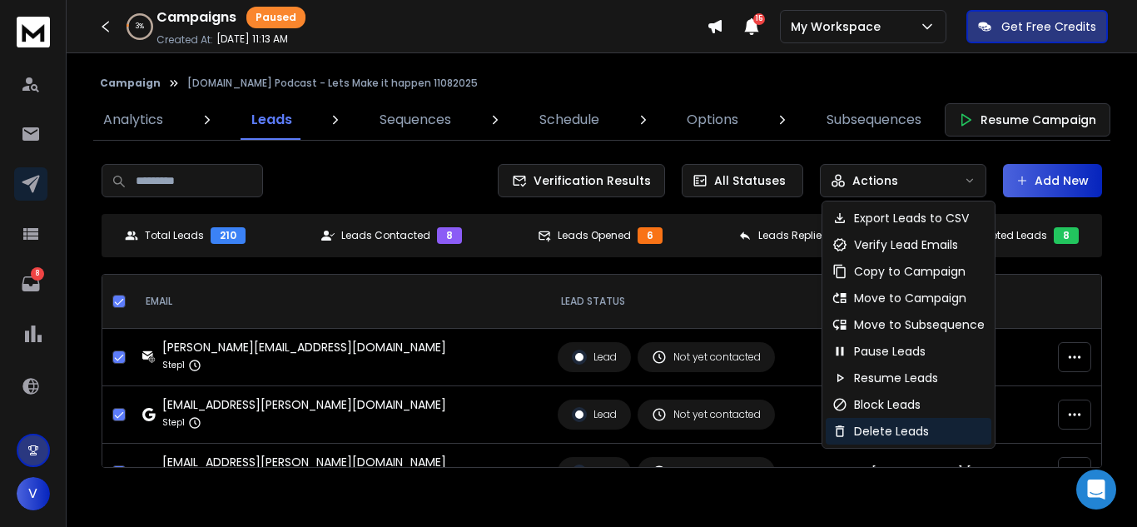
click at [883, 432] on p "Delete Leads" at bounding box center [891, 431] width 75 height 17
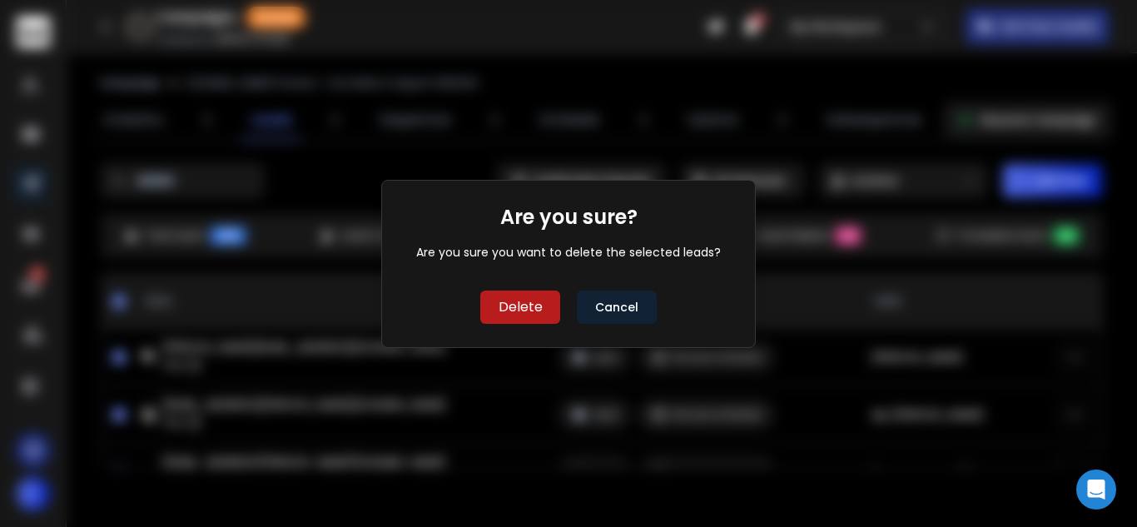
click at [522, 304] on button "Delete" at bounding box center [520, 307] width 80 height 33
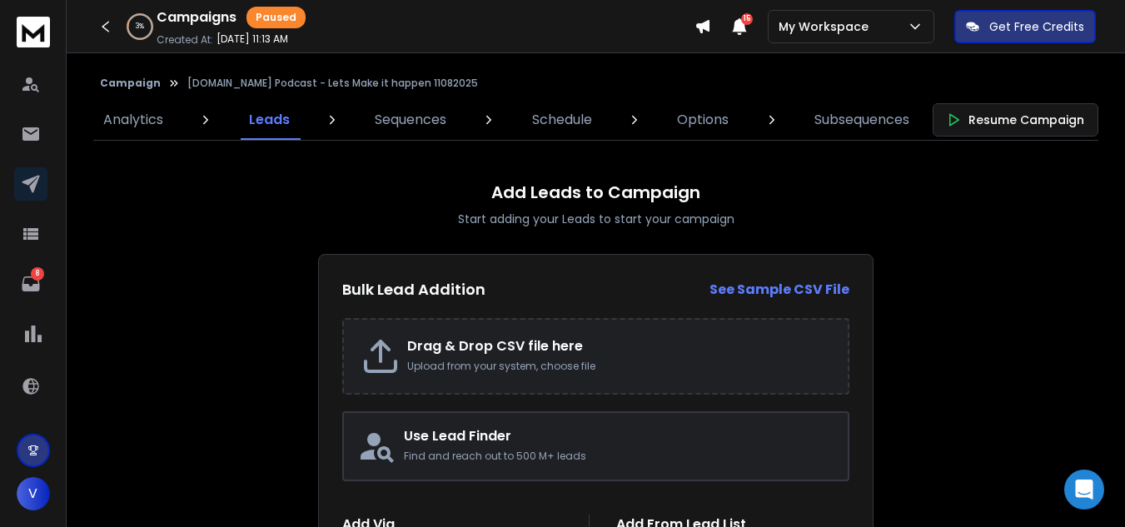
click at [498, 340] on h2 "Drag & Drop CSV file here" at bounding box center [619, 346] width 424 height 20
type input "**********"
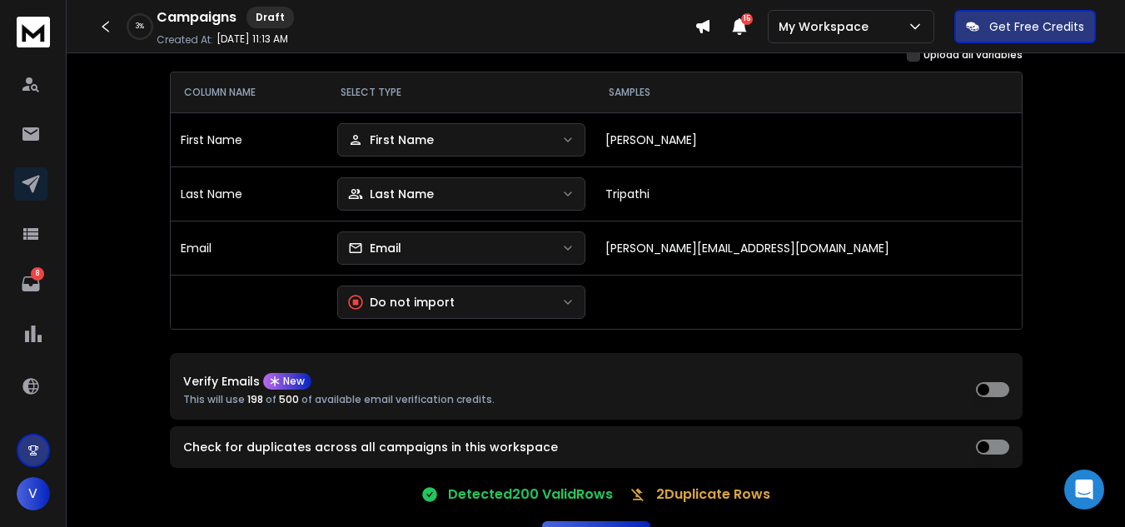
scroll to position [299, 0]
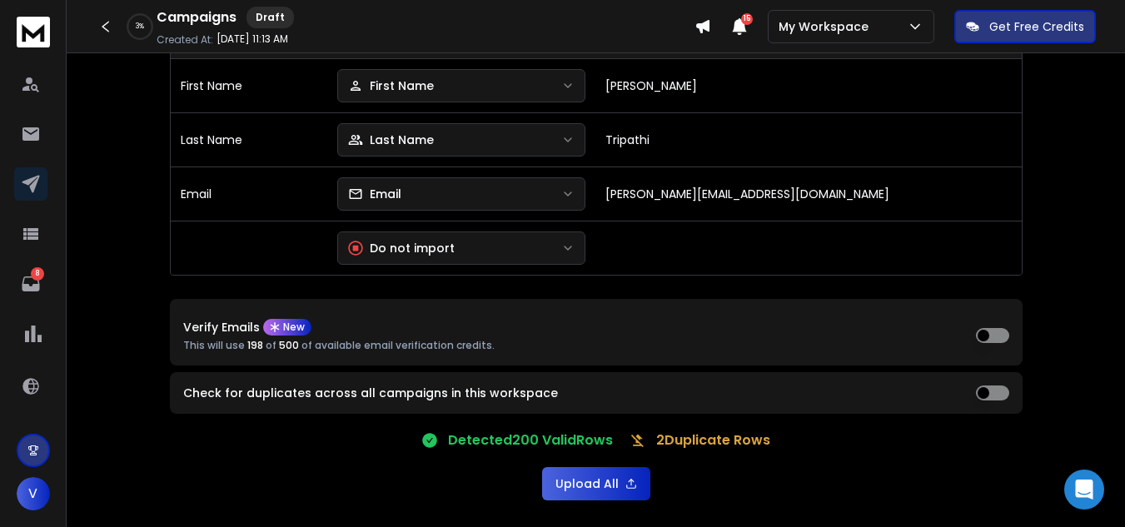
click at [582, 486] on button "Upload All" at bounding box center [596, 483] width 108 height 33
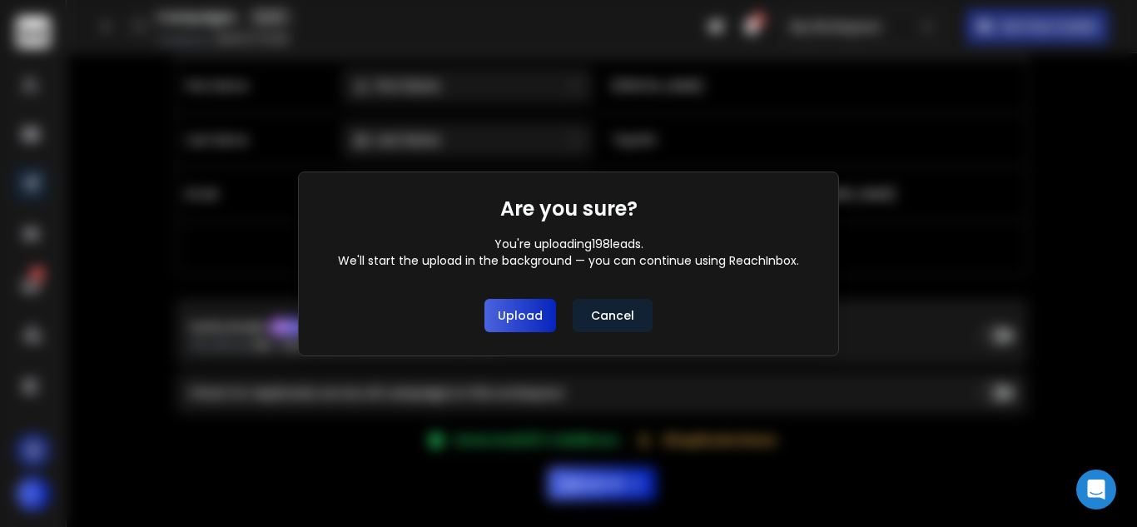
click at [520, 313] on button "Upload" at bounding box center [520, 315] width 72 height 33
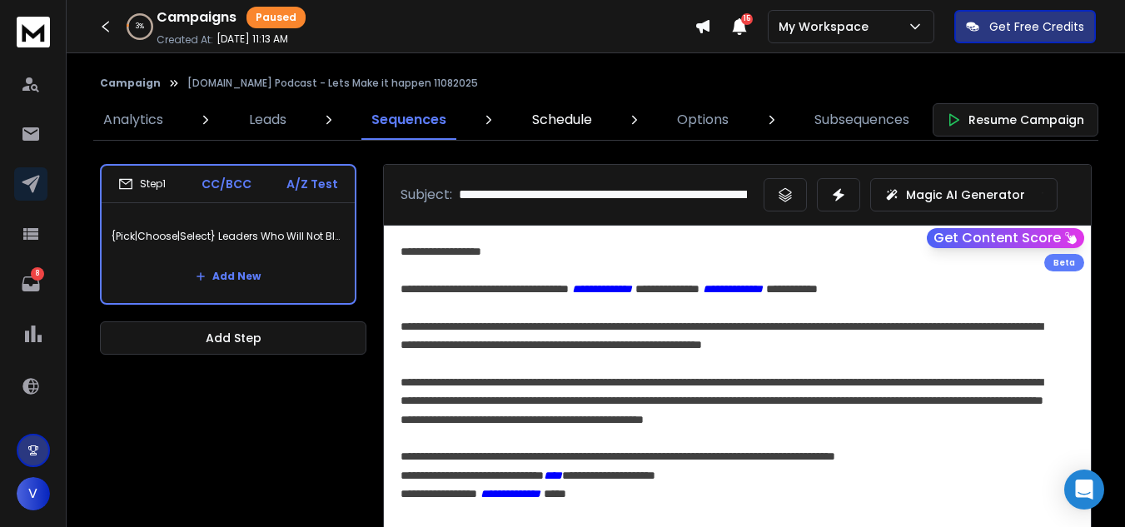
click at [569, 121] on p "Schedule" at bounding box center [562, 120] width 60 height 20
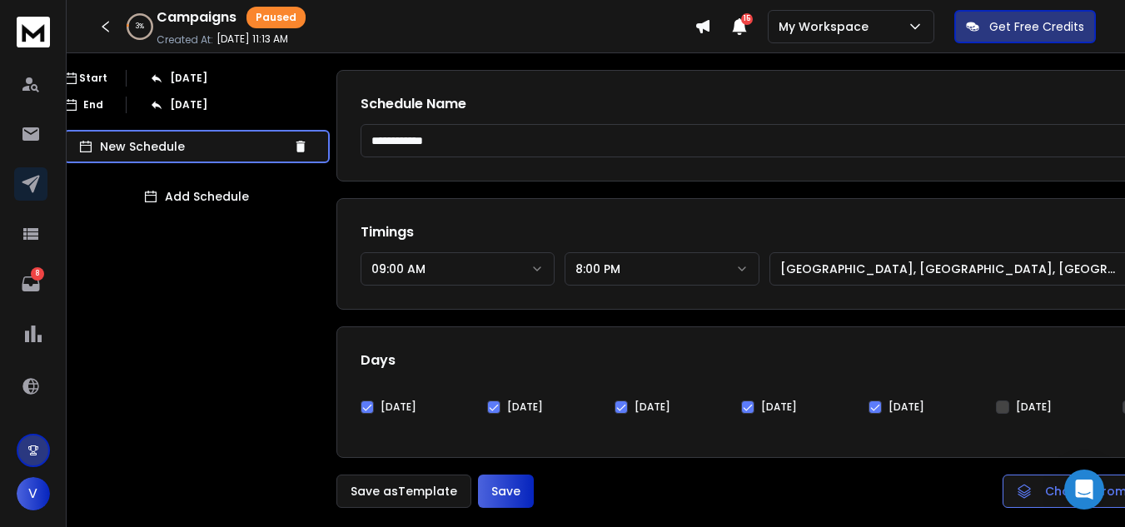
scroll to position [98, 0]
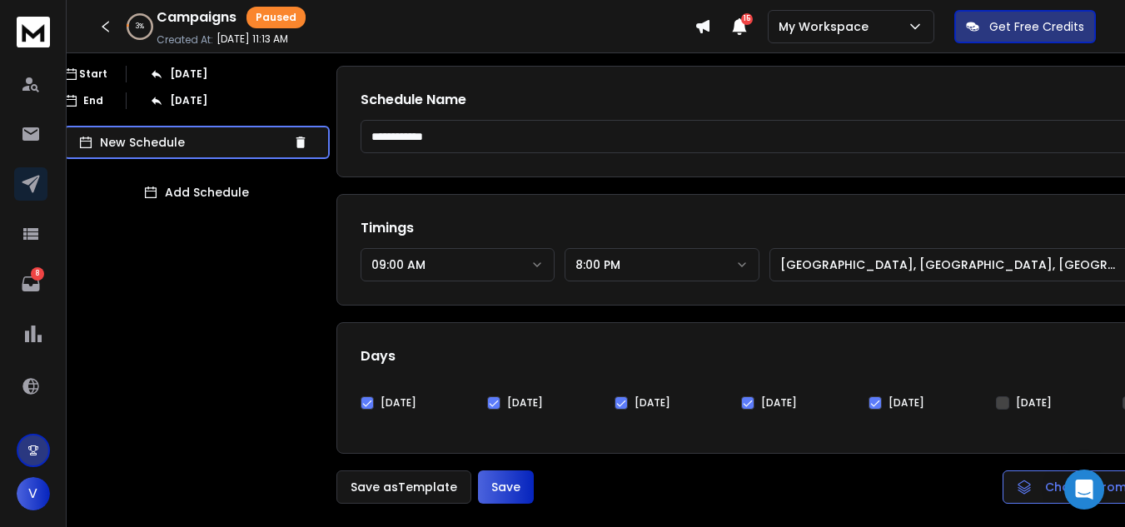
click at [534, 489] on button "Save" at bounding box center [506, 486] width 56 height 33
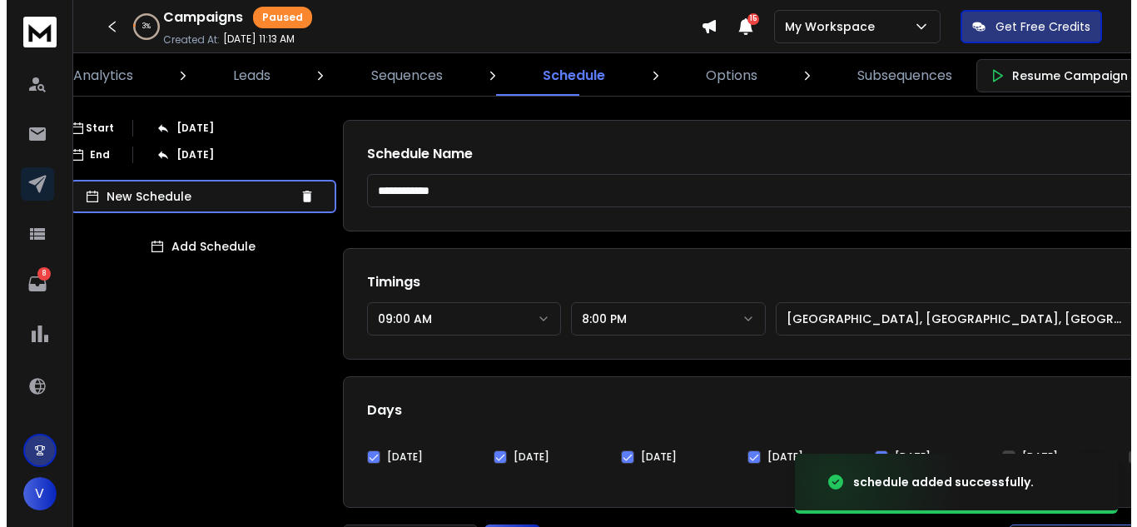
scroll to position [0, 0]
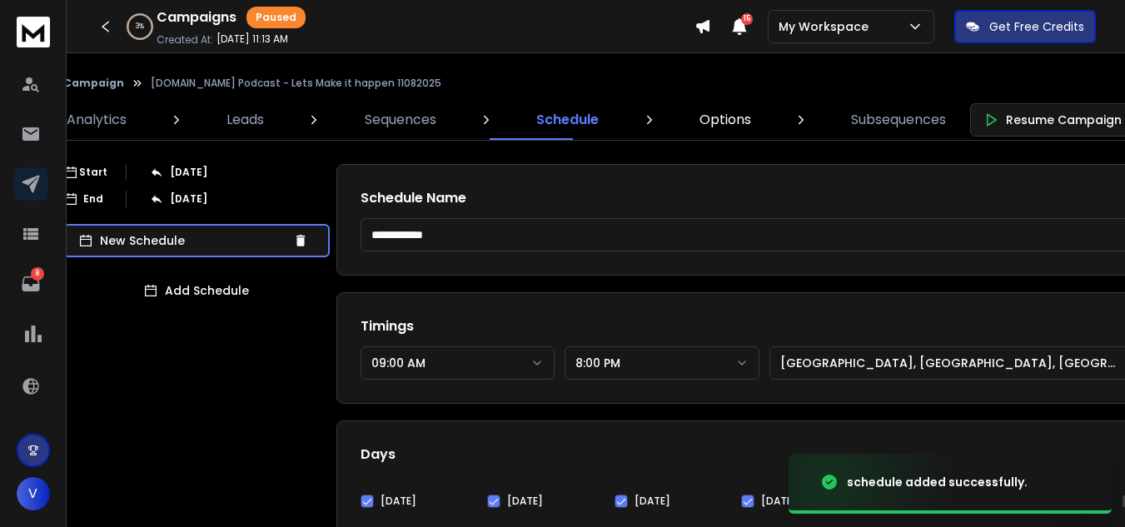
click at [702, 122] on p "Options" at bounding box center [725, 120] width 52 height 20
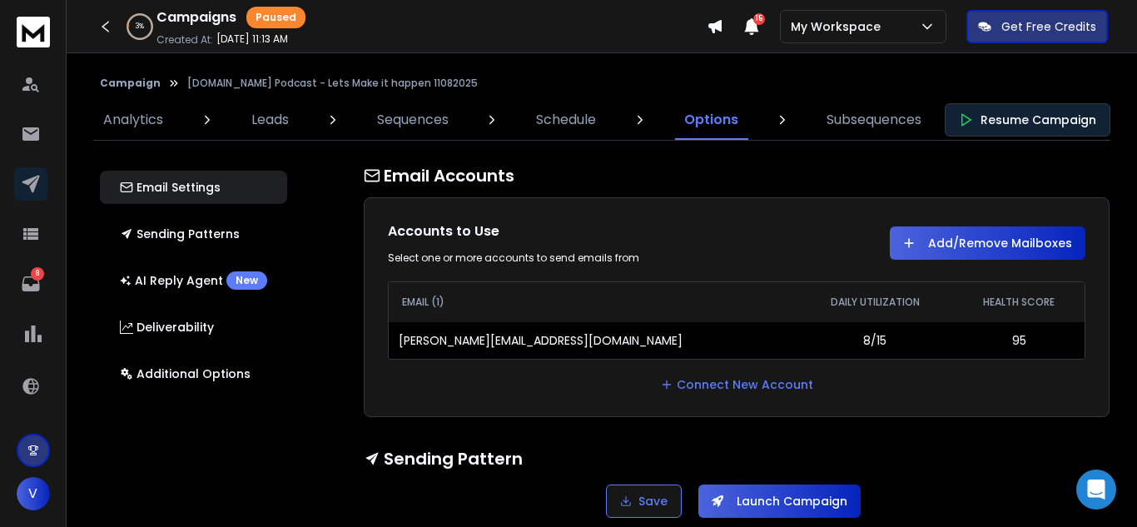
click at [1007, 119] on button "Resume Campaign" at bounding box center [1028, 119] width 166 height 33
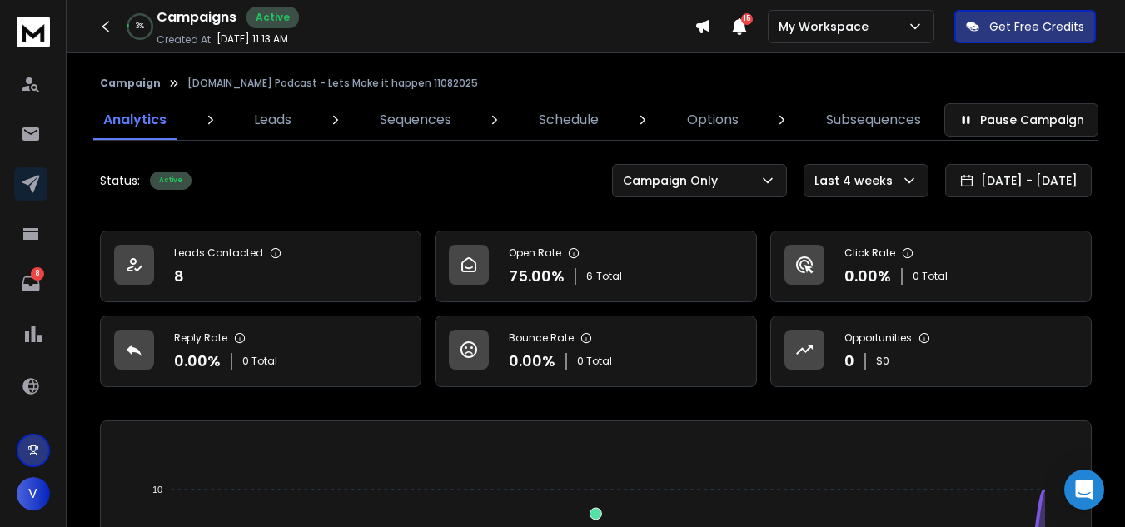
click at [126, 83] on button "Campaign" at bounding box center [130, 83] width 61 height 13
